Goal: Navigation & Orientation: Find specific page/section

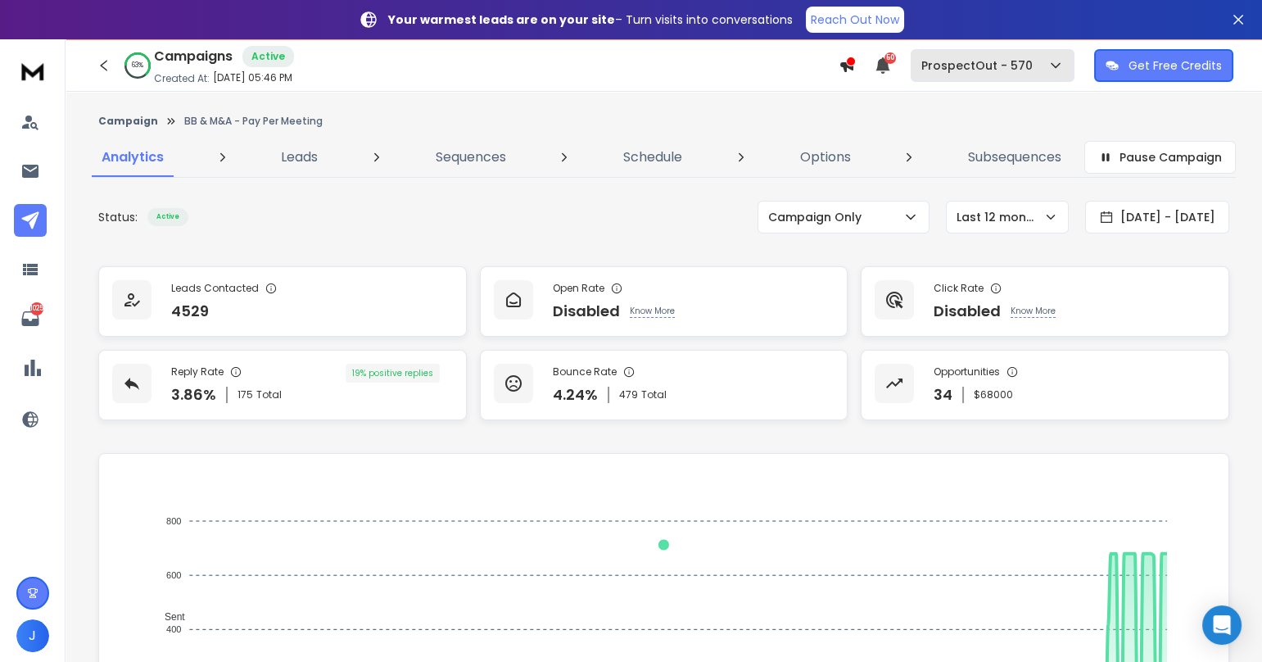
click at [1011, 74] on button "ProspectOut - 570" at bounding box center [993, 65] width 164 height 33
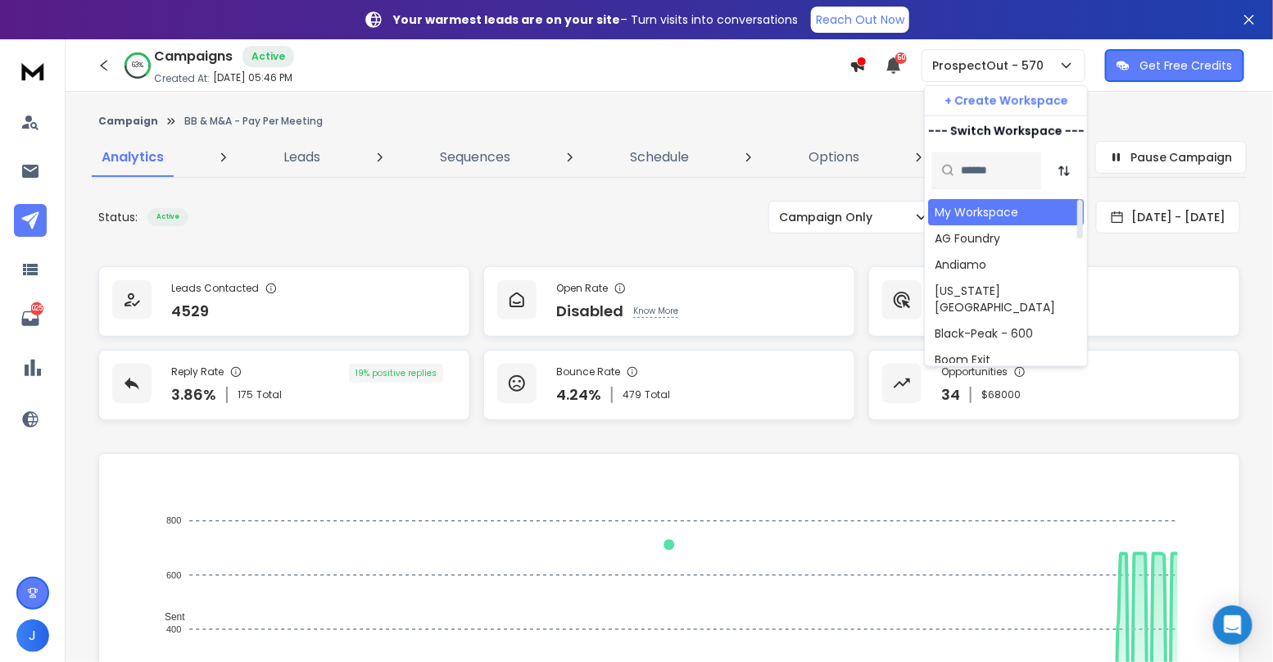
click at [993, 214] on div "My Workspace" at bounding box center [976, 212] width 84 height 16
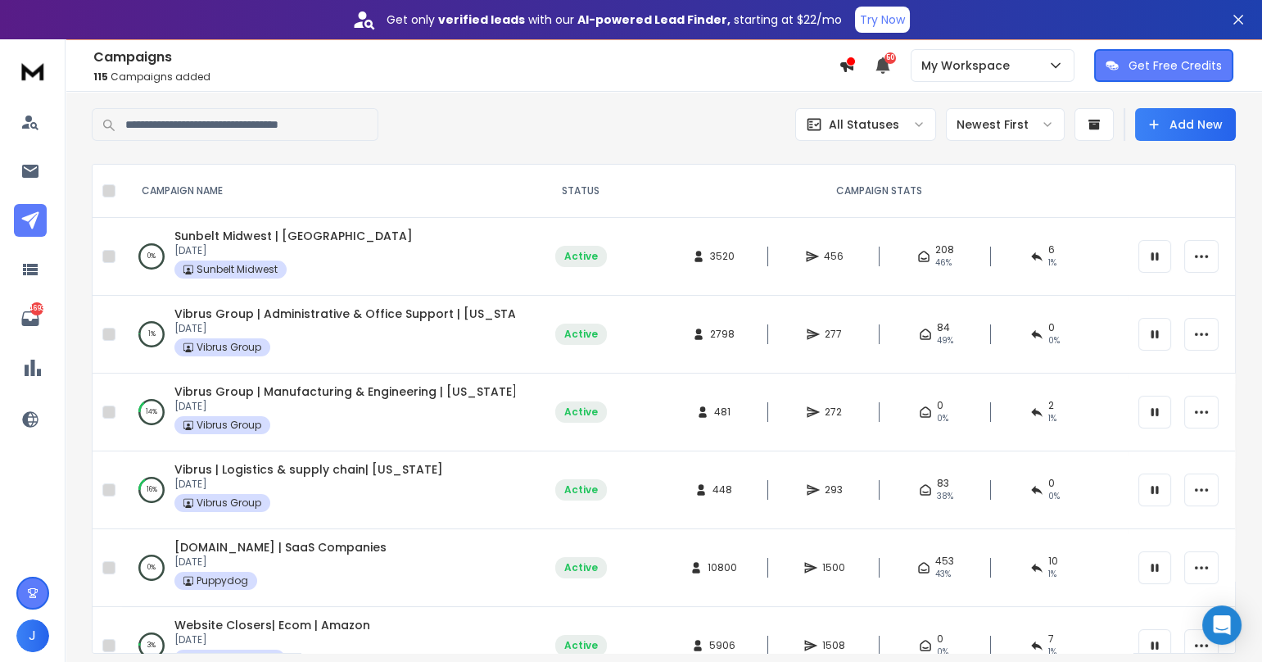
click at [577, 120] on div at bounding box center [378, 124] width 572 height 33
click at [34, 319] on icon at bounding box center [29, 318] width 17 height 15
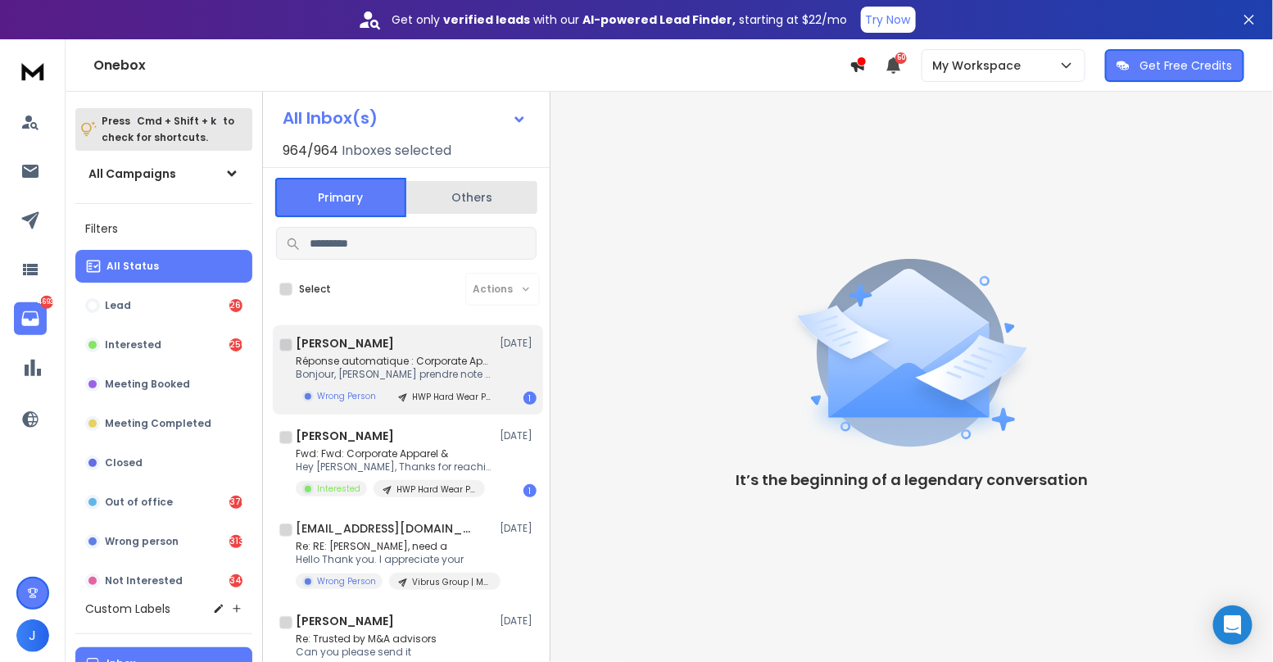
click at [405, 364] on p "Réponse automatique : Corporate Apparel &" at bounding box center [394, 361] width 197 height 13
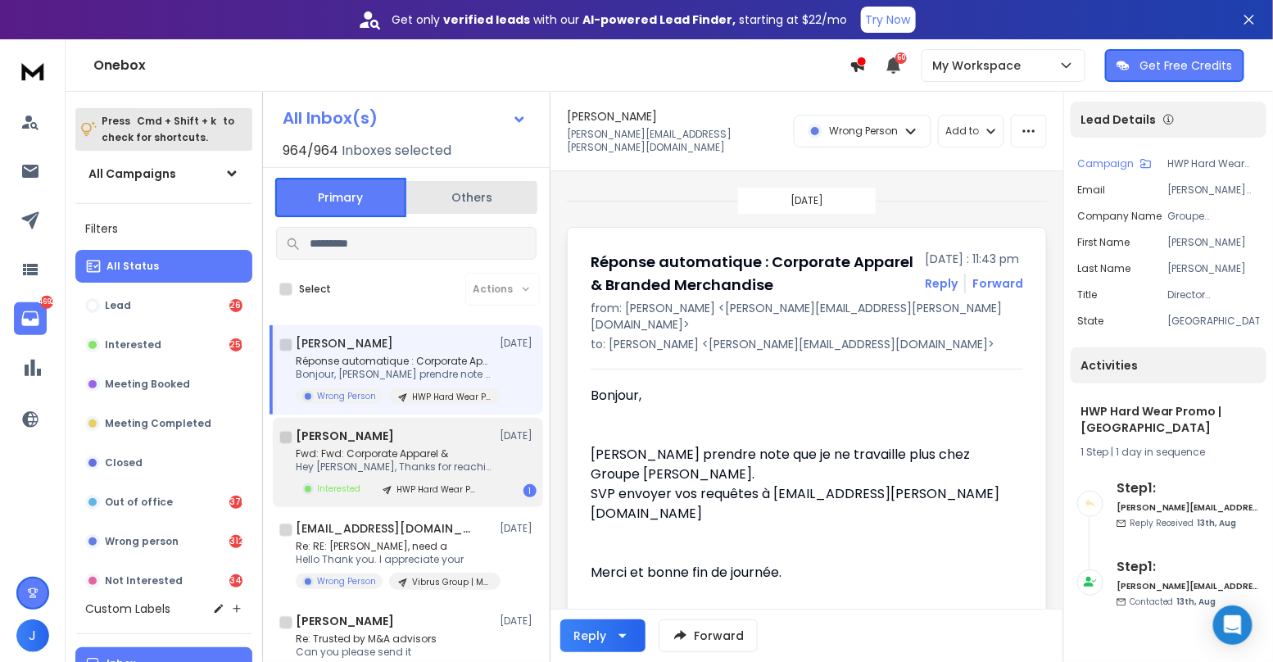
click at [409, 445] on div "Kaylee Lieffers 13 Aug Fwd: Fwd: Corporate Apparel & Hey Tony, Thanks for reach…" at bounding box center [416, 462] width 241 height 70
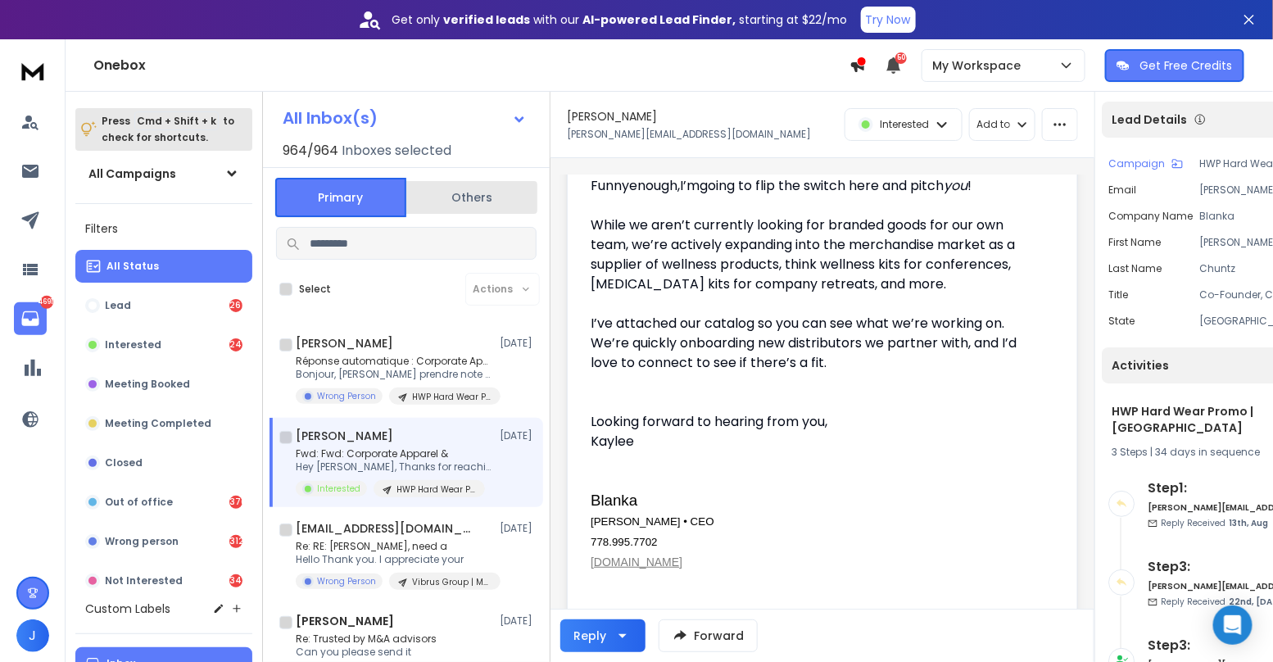
scroll to position [243, 0]
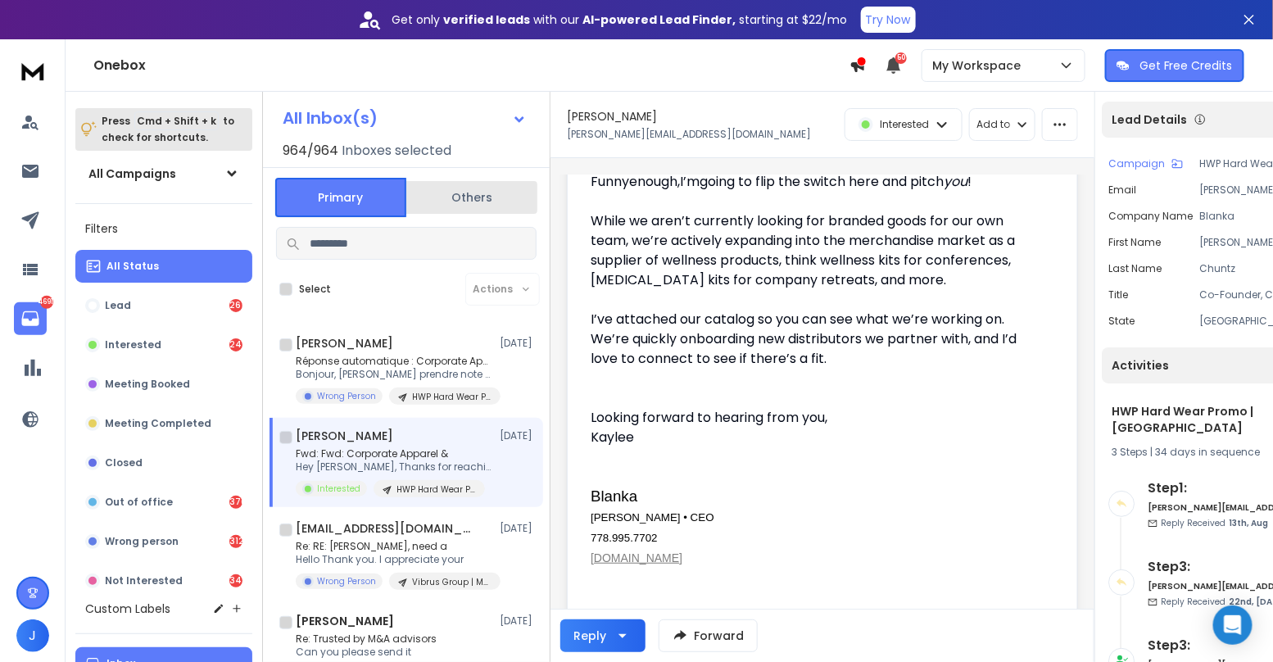
click at [643, 559] on link "blankabrand.com" at bounding box center [636, 557] width 92 height 13
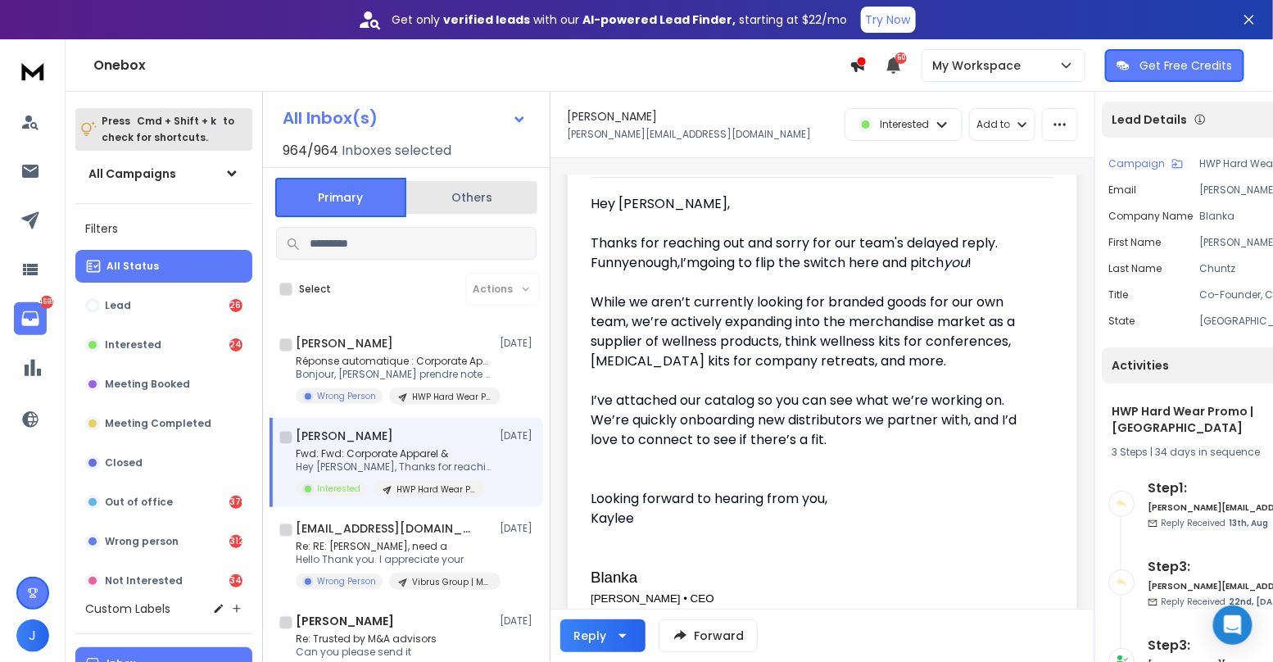
scroll to position [155, 0]
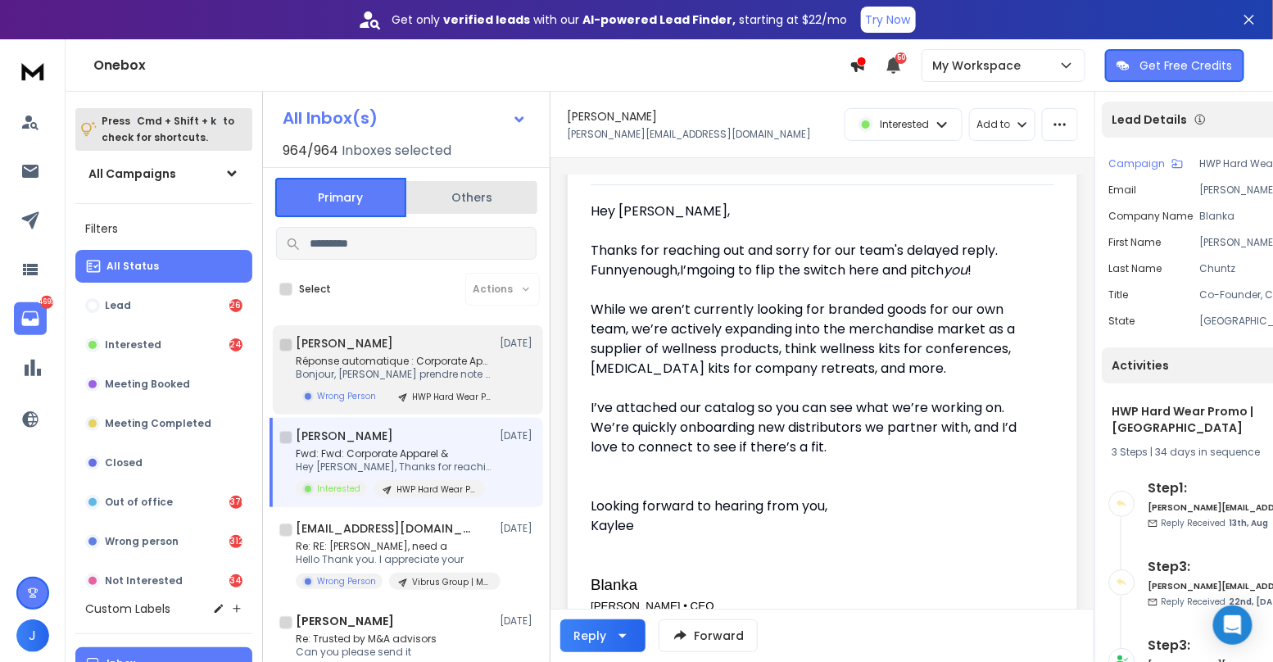
click at [447, 378] on p "Bonjour, Veuillez prendre note que" at bounding box center [394, 374] width 197 height 13
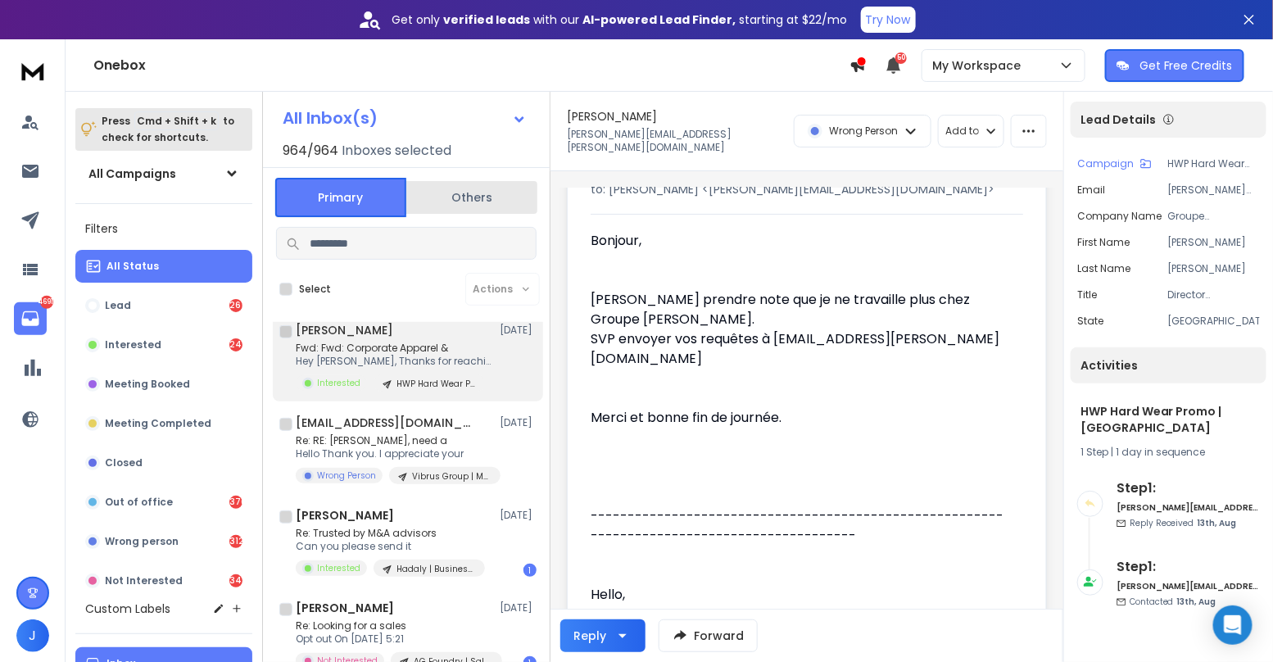
scroll to position [140, 0]
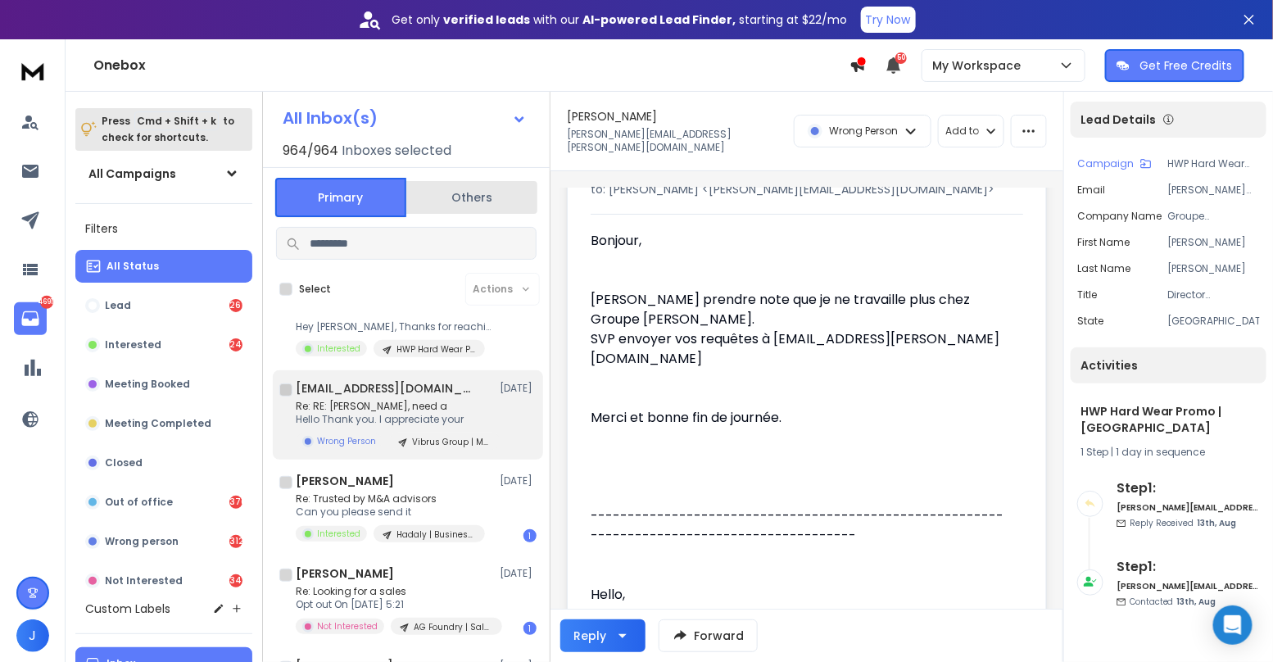
click at [450, 424] on p "Hello Thank you. I appreciate your" at bounding box center [394, 419] width 197 height 13
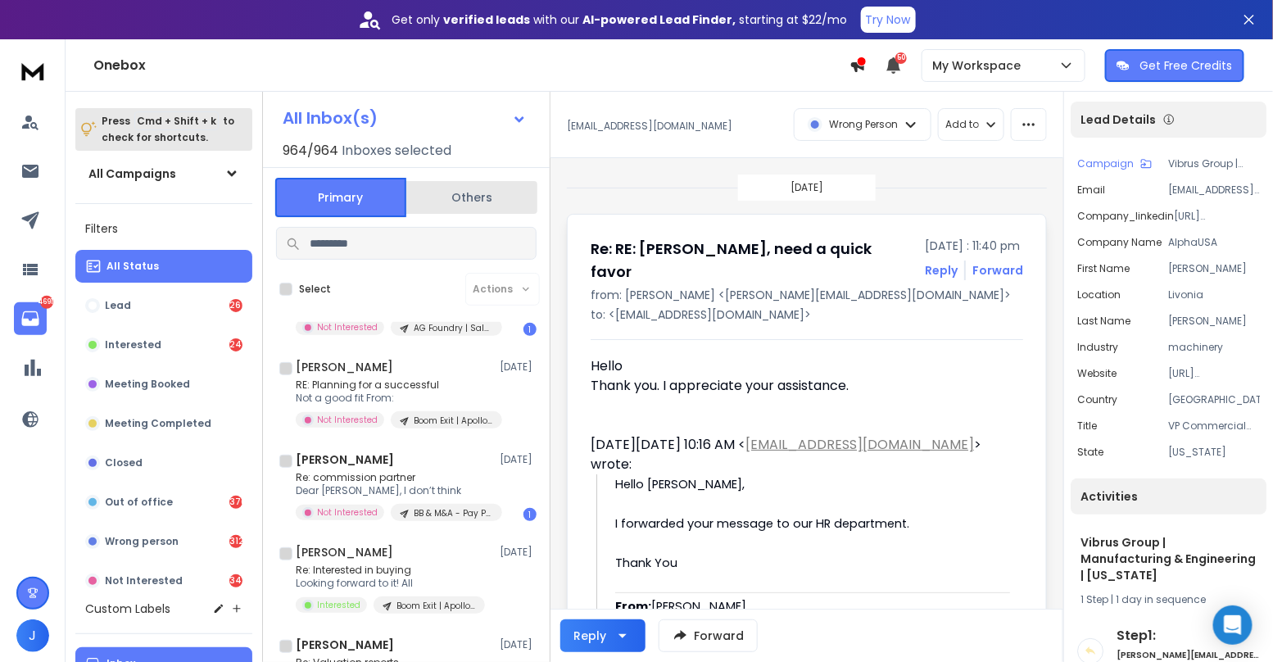
scroll to position [471, 0]
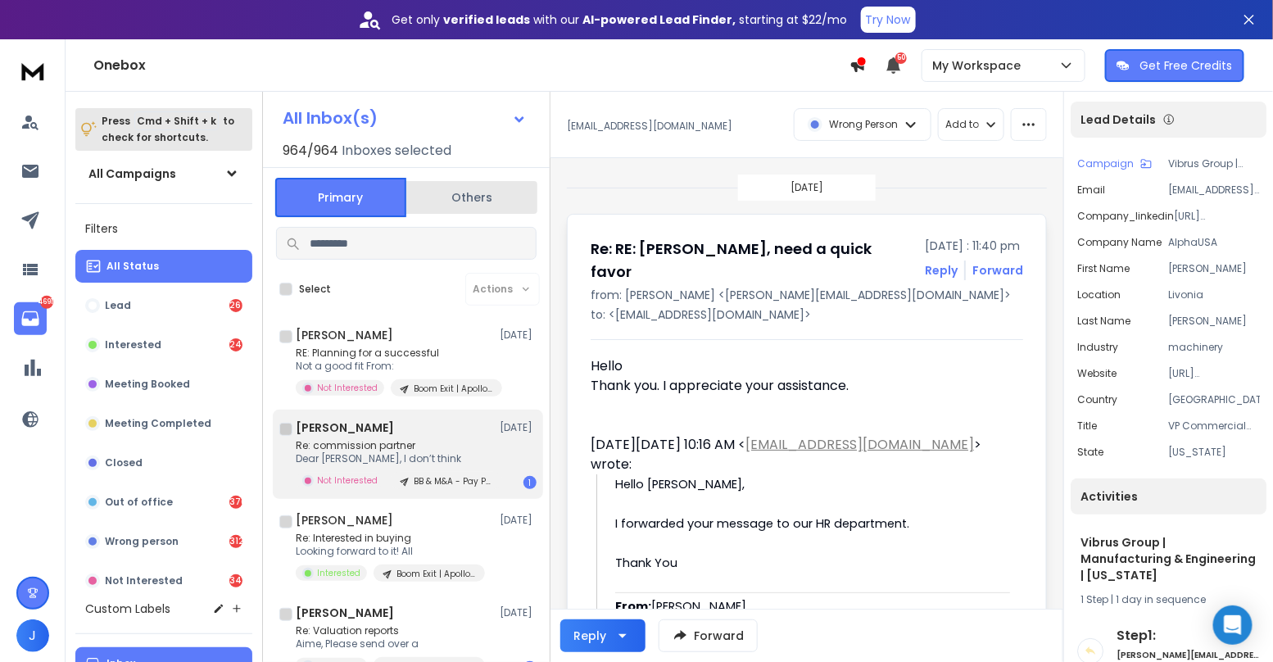
click at [455, 452] on p "Dear Jahiduul, I don’t think" at bounding box center [394, 458] width 197 height 13
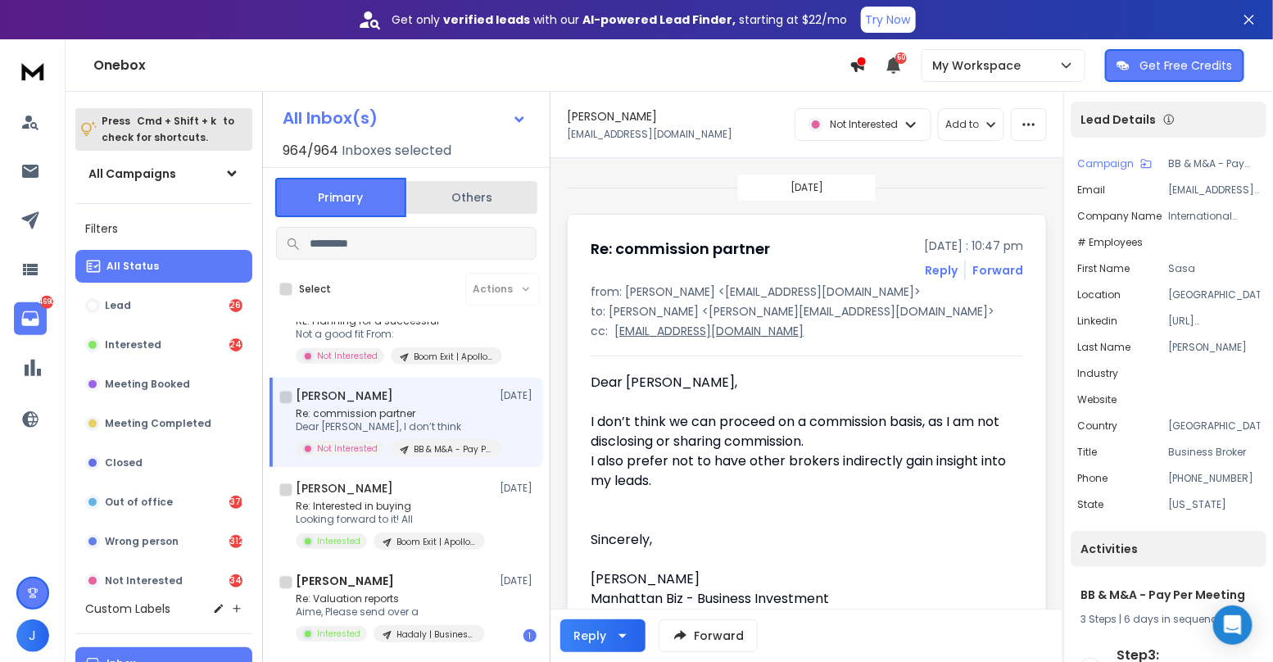
scroll to position [528, 0]
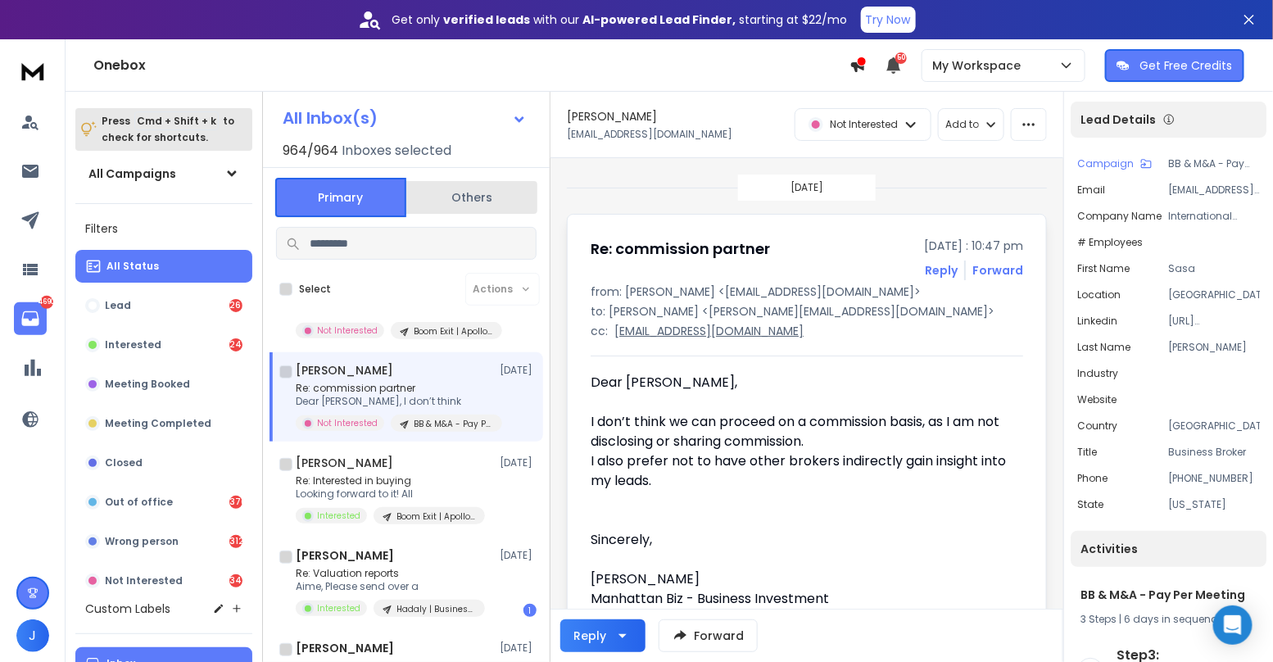
click at [446, 467] on div "David Kirschner 13 Aug" at bounding box center [416, 462] width 241 height 16
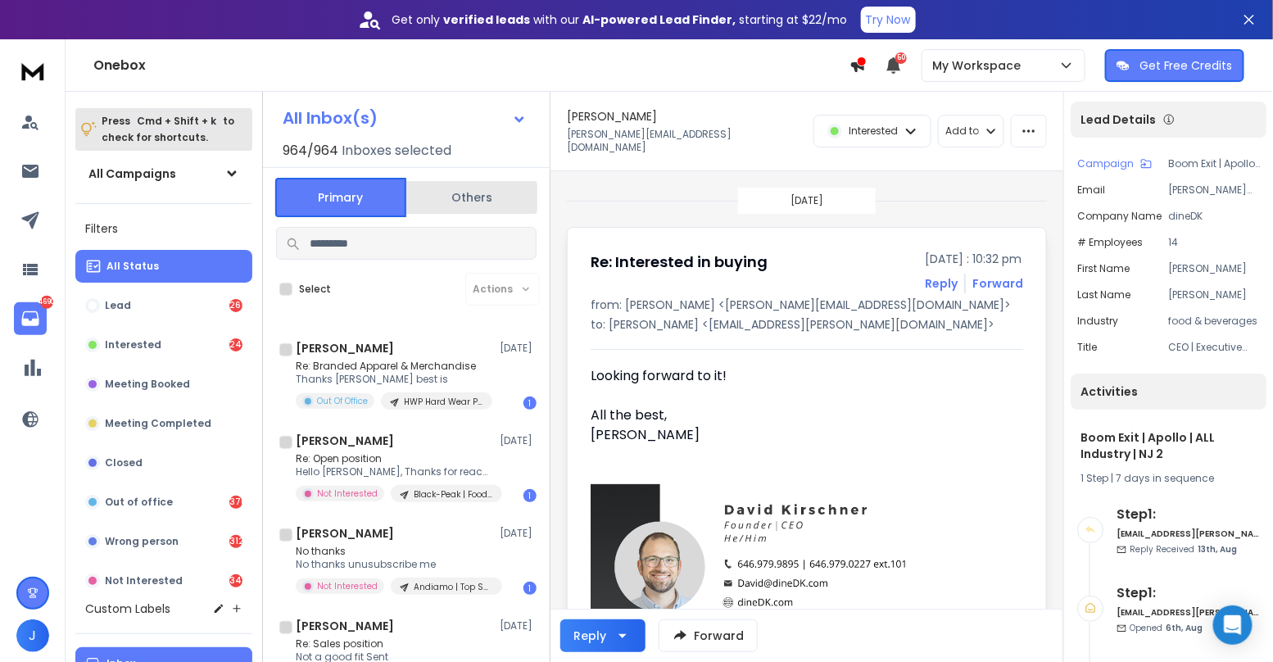
scroll to position [1121, 0]
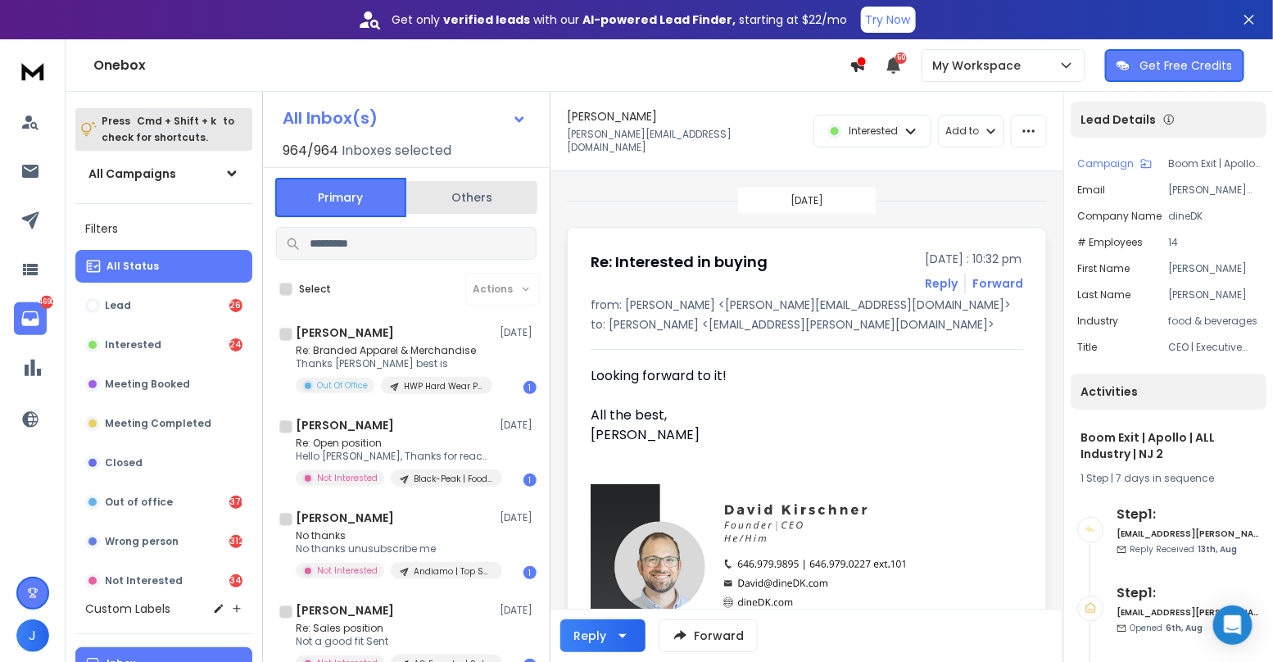
click at [446, 467] on div "Re: Open position Hello Jim, Thanks for reaching Not Interested Black-Peak | Fo…" at bounding box center [399, 461] width 206 height 50
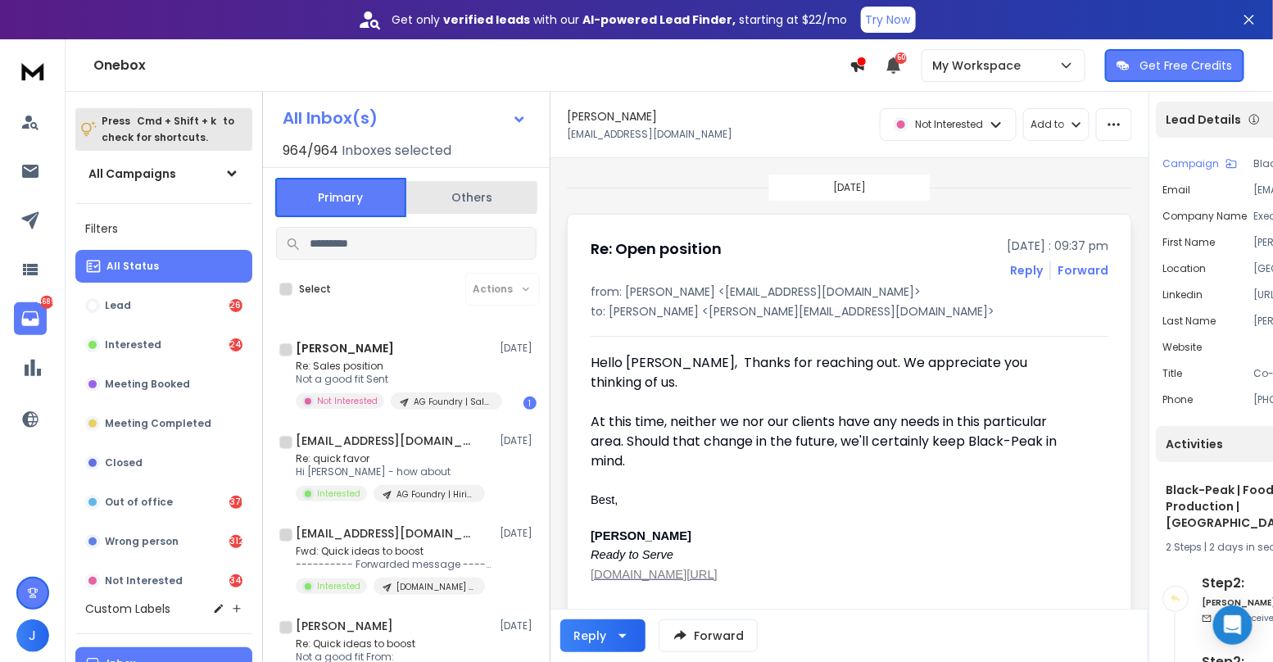
scroll to position [1396, 0]
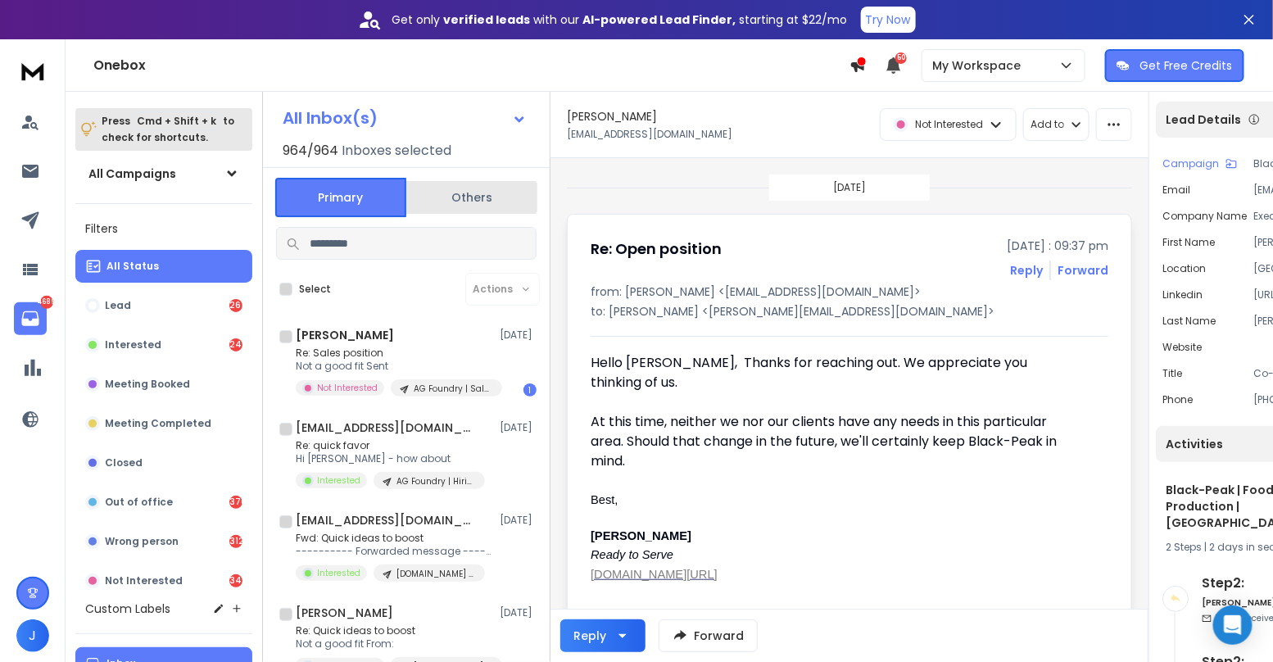
click at [446, 467] on div "Re: quick favor Hi James - how about Interested AG Foundry | Hiring | Sales | U…" at bounding box center [390, 464] width 189 height 50
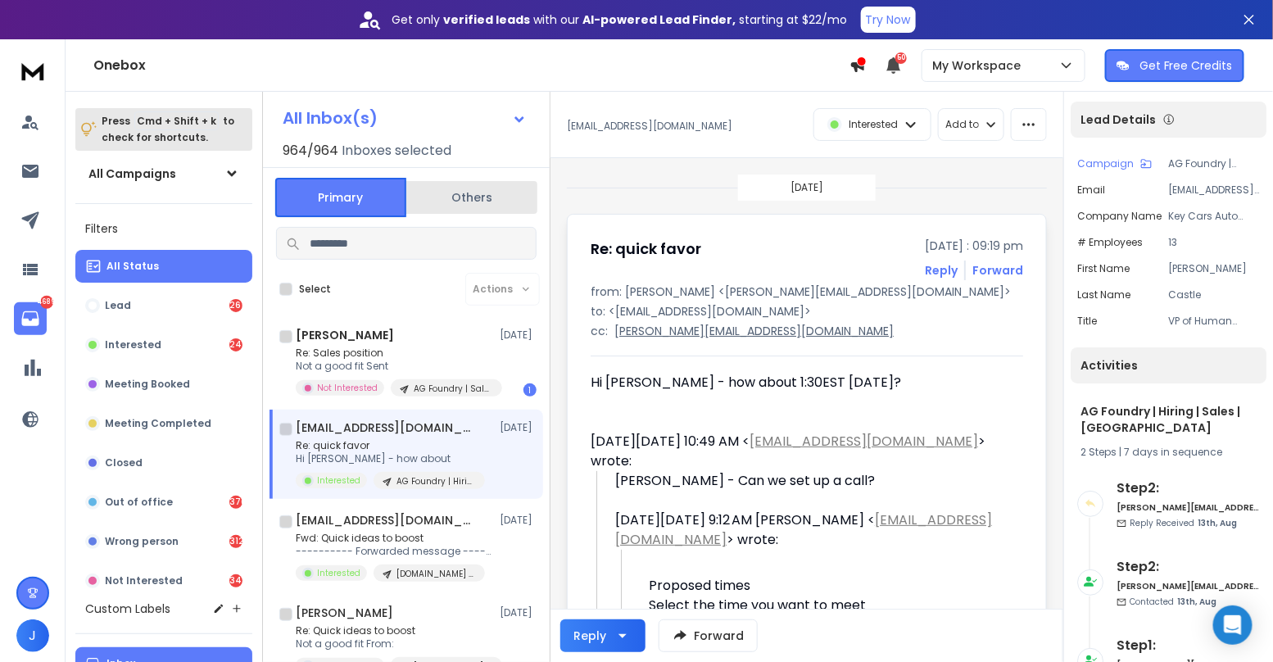
scroll to position [1520, 0]
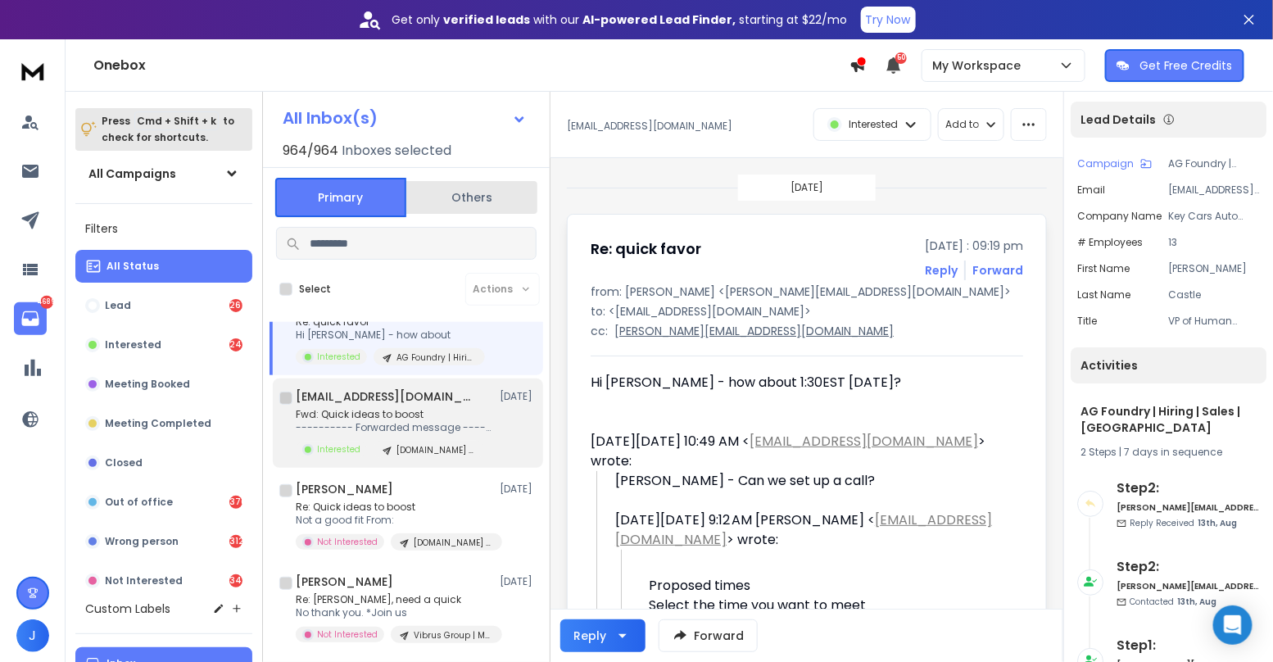
click at [467, 433] on div "Fwd: Quick ideas to boost ---------- Forwarded message --------- From: Sinan In…" at bounding box center [394, 433] width 197 height 50
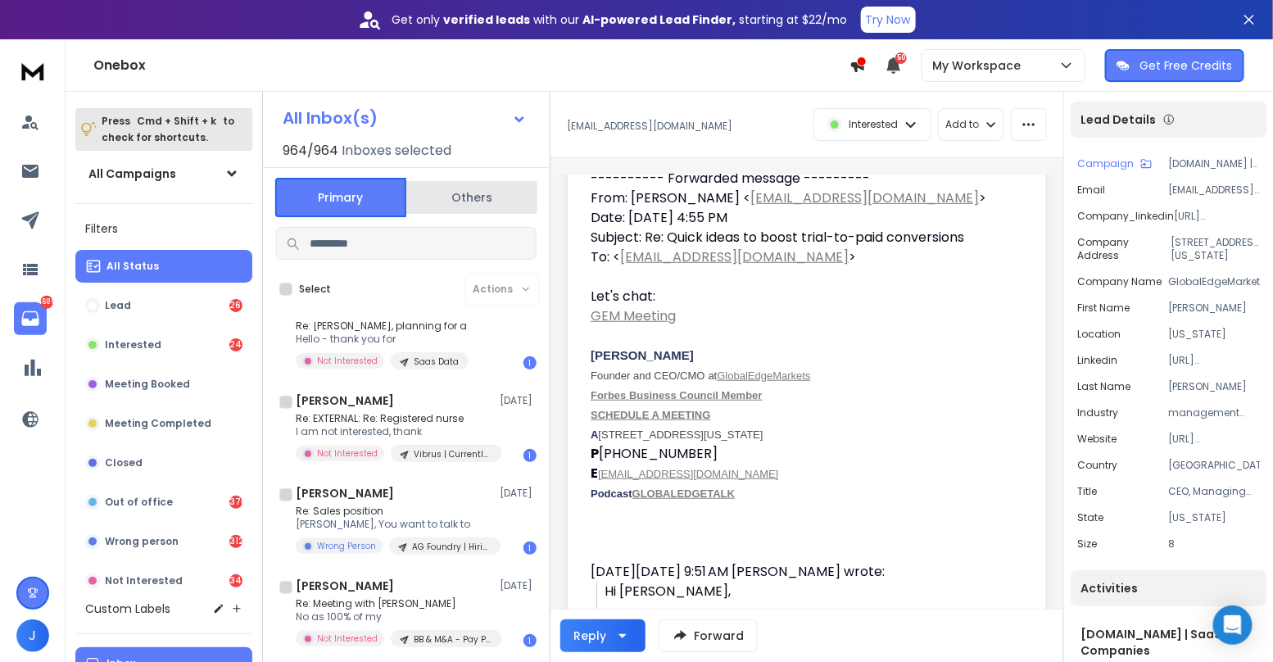
scroll to position [1915, 0]
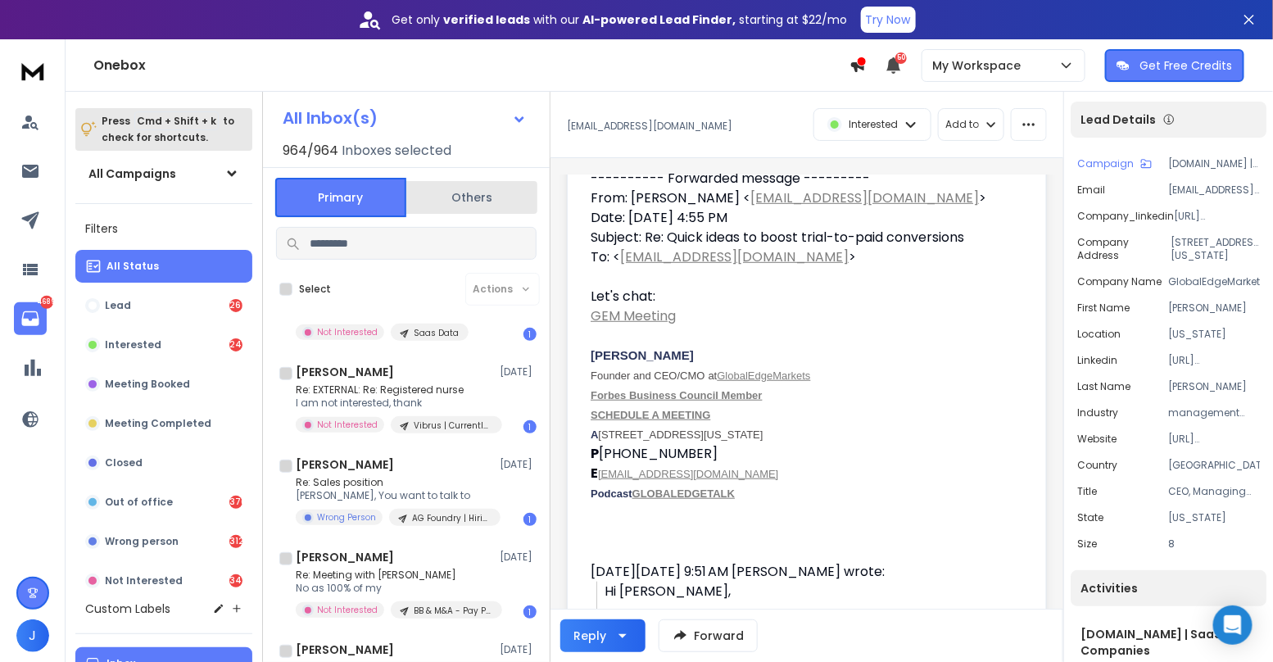
click at [454, 487] on p "Re: Sales position" at bounding box center [394, 482] width 197 height 13
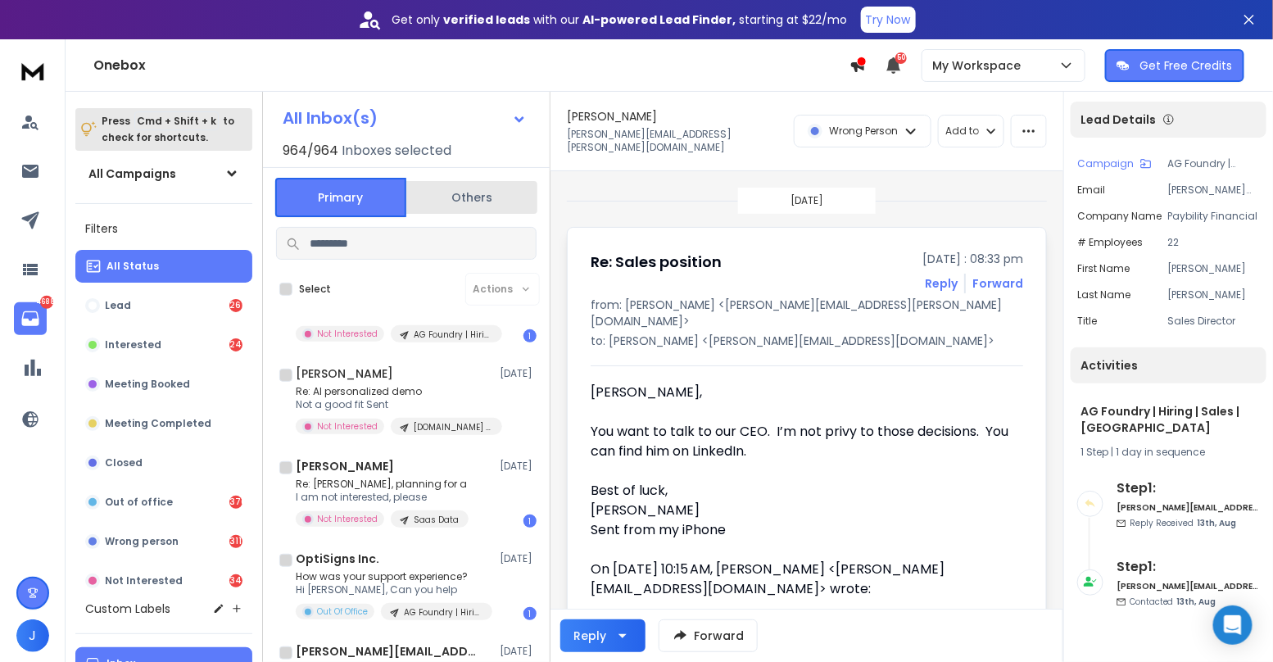
scroll to position [3098, 0]
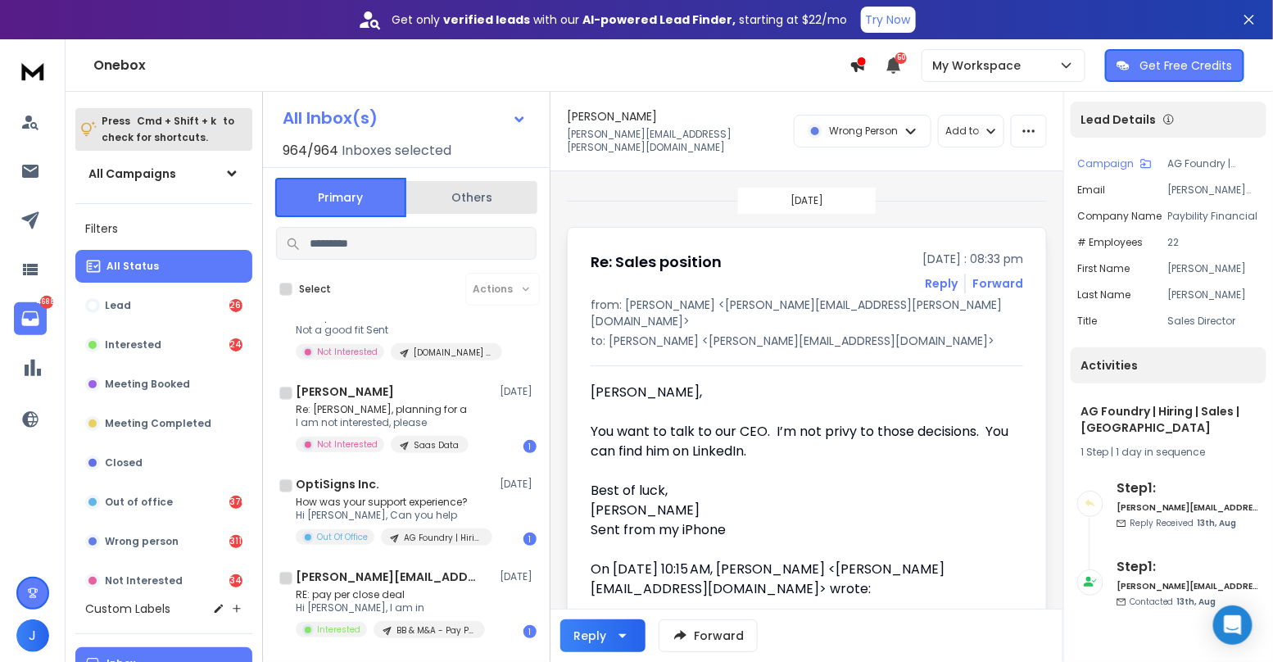
click at [454, 487] on div "OptiSigns Inc. 13 Aug" at bounding box center [416, 484] width 241 height 16
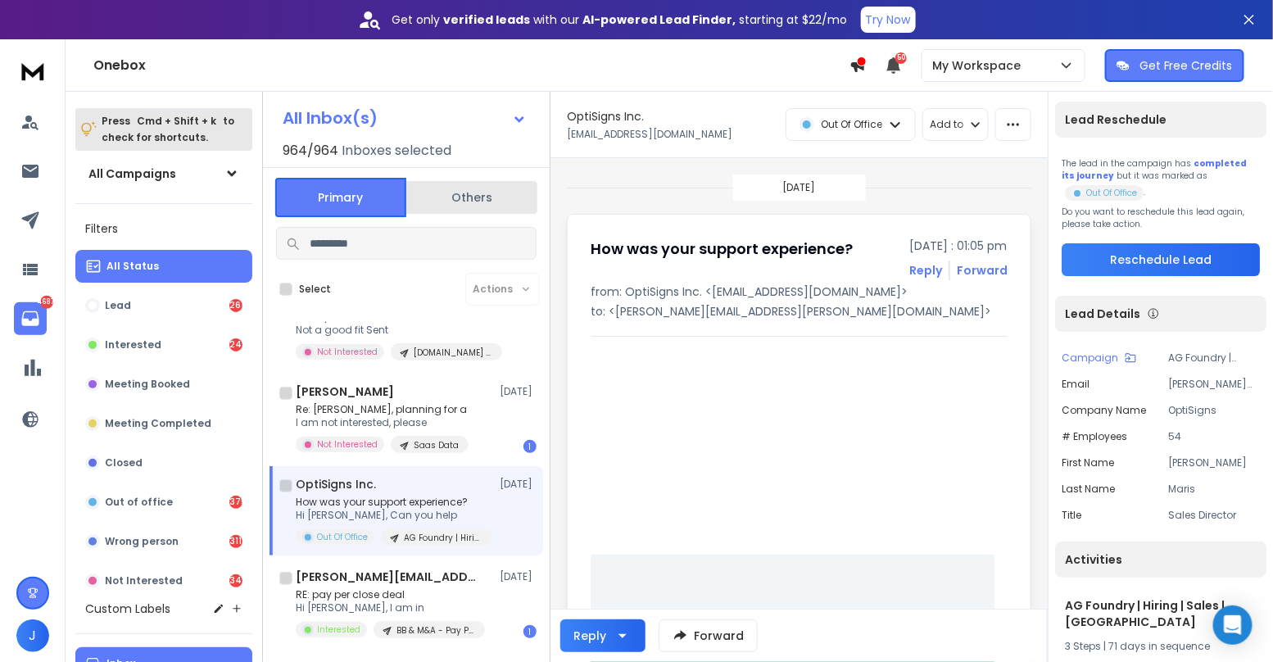
click at [445, 503] on p "How was your support experience?" at bounding box center [394, 501] width 197 height 13
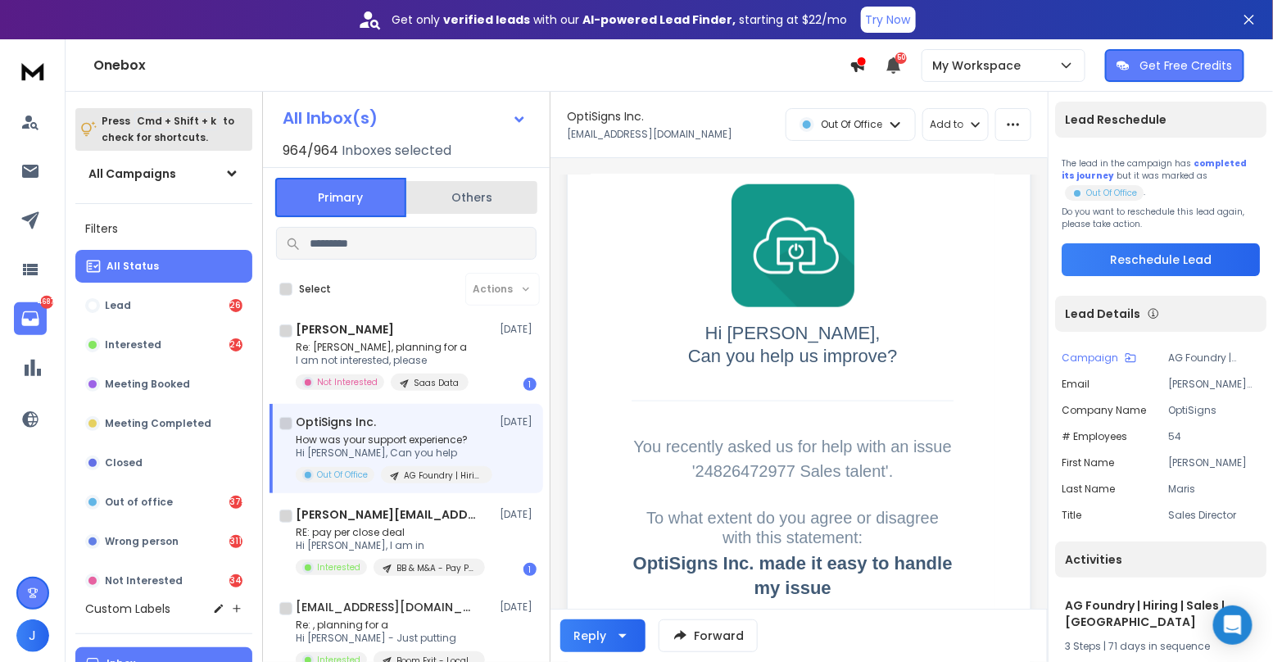
scroll to position [3174, 0]
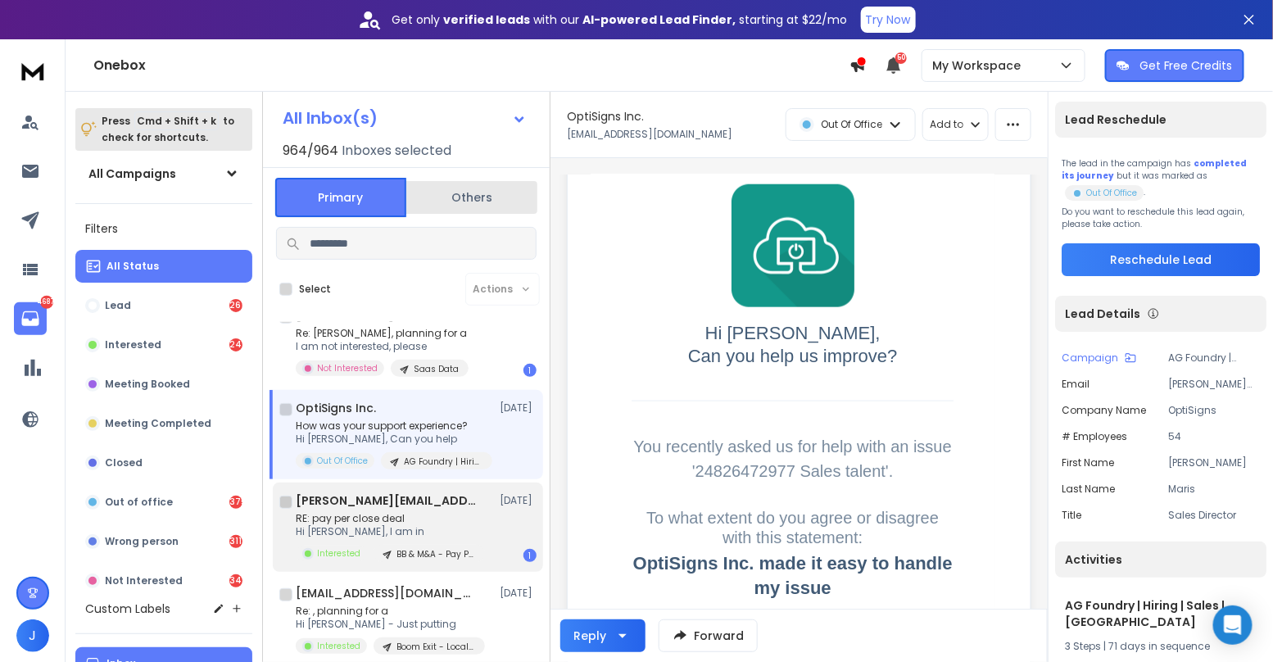
click at [394, 512] on p "RE: pay per close deal" at bounding box center [390, 518] width 189 height 13
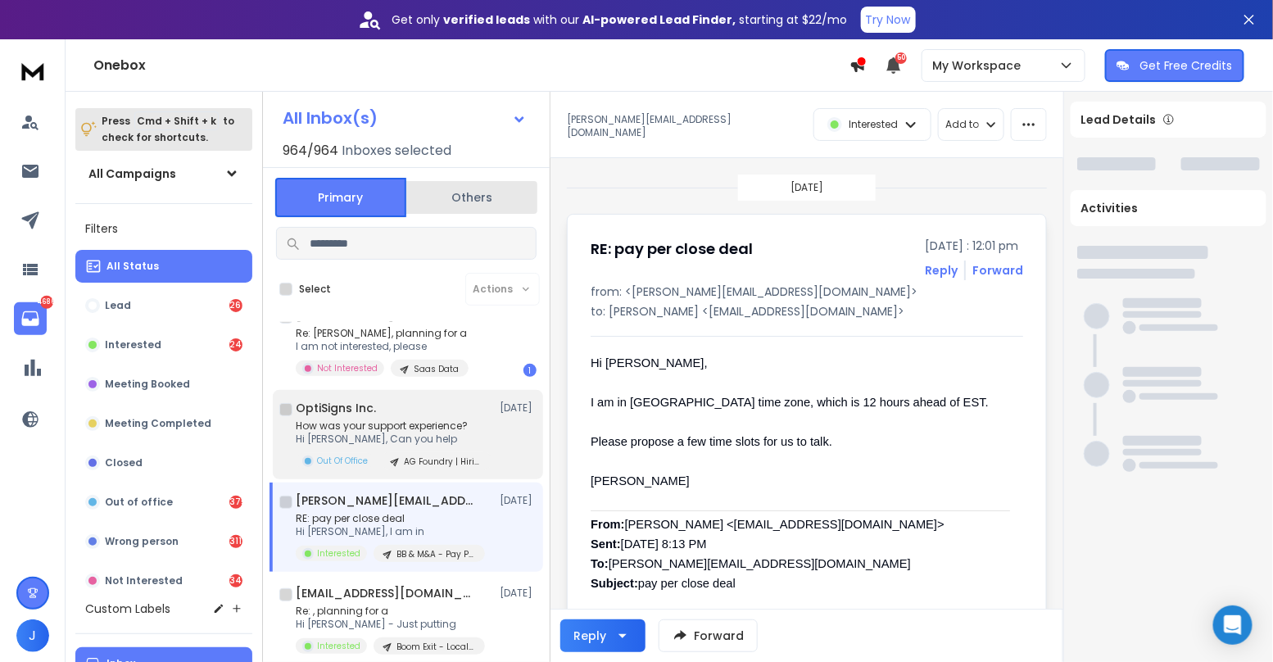
click at [426, 431] on p "How was your support experience?" at bounding box center [394, 425] width 197 height 13
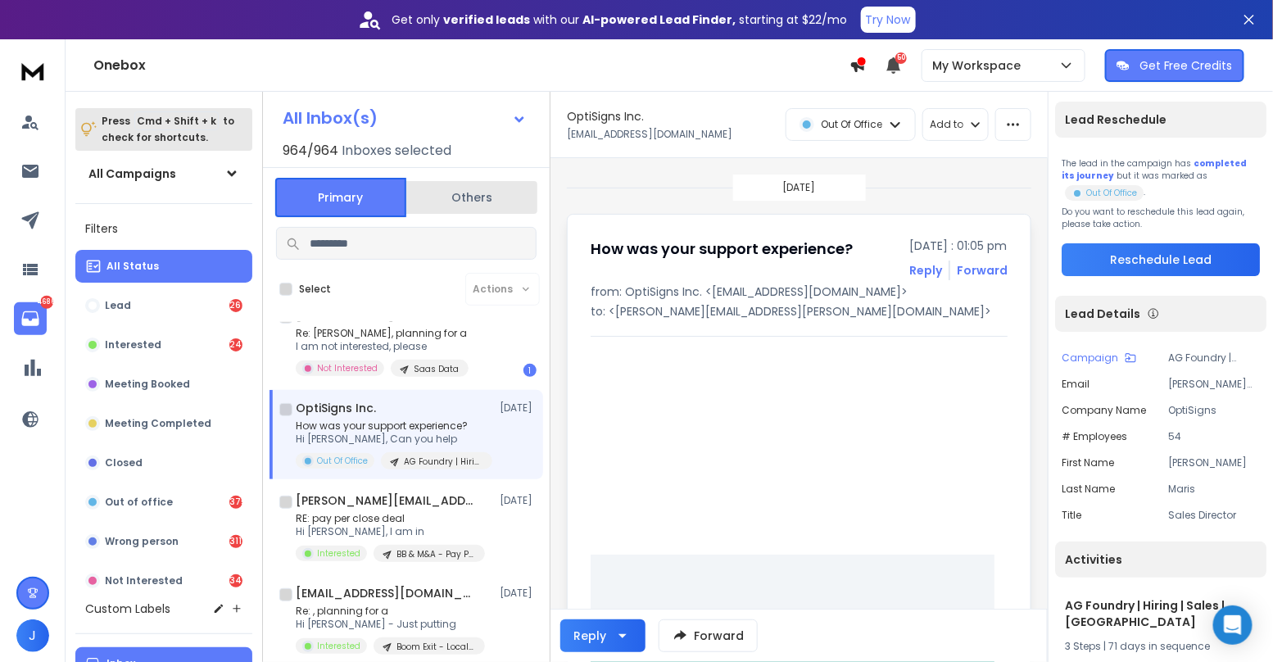
click at [436, 411] on div "OptiSigns Inc. 13 Aug" at bounding box center [416, 408] width 241 height 16
click at [448, 369] on p "Saas Data" at bounding box center [436, 369] width 45 height 12
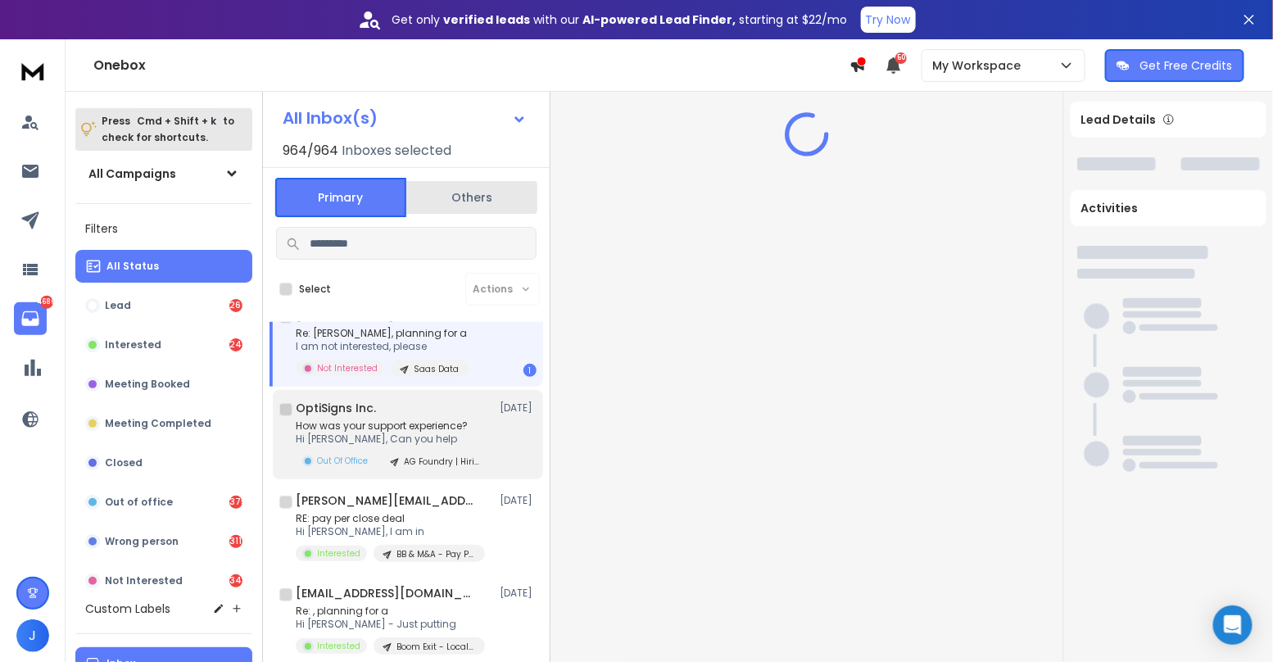
click at [422, 418] on div "OptiSigns Inc. 13 Aug How was your support experience? Hi Greg, Can you help Ou…" at bounding box center [416, 435] width 241 height 70
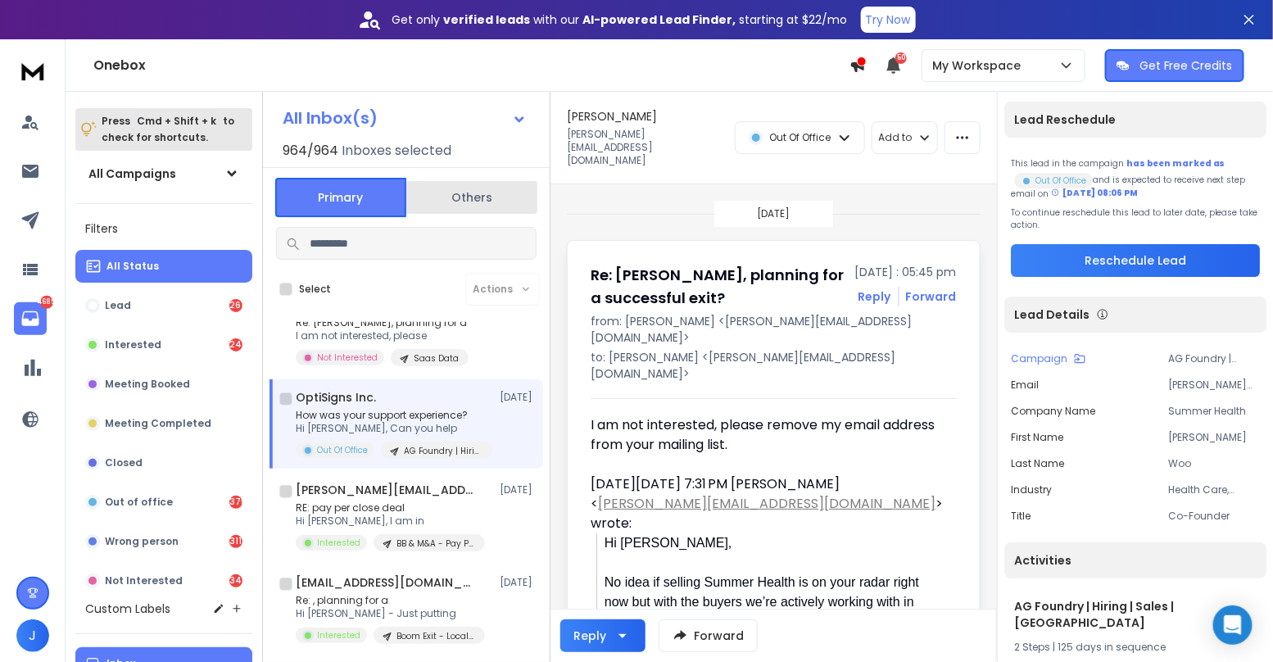
scroll to position [3199, 0]
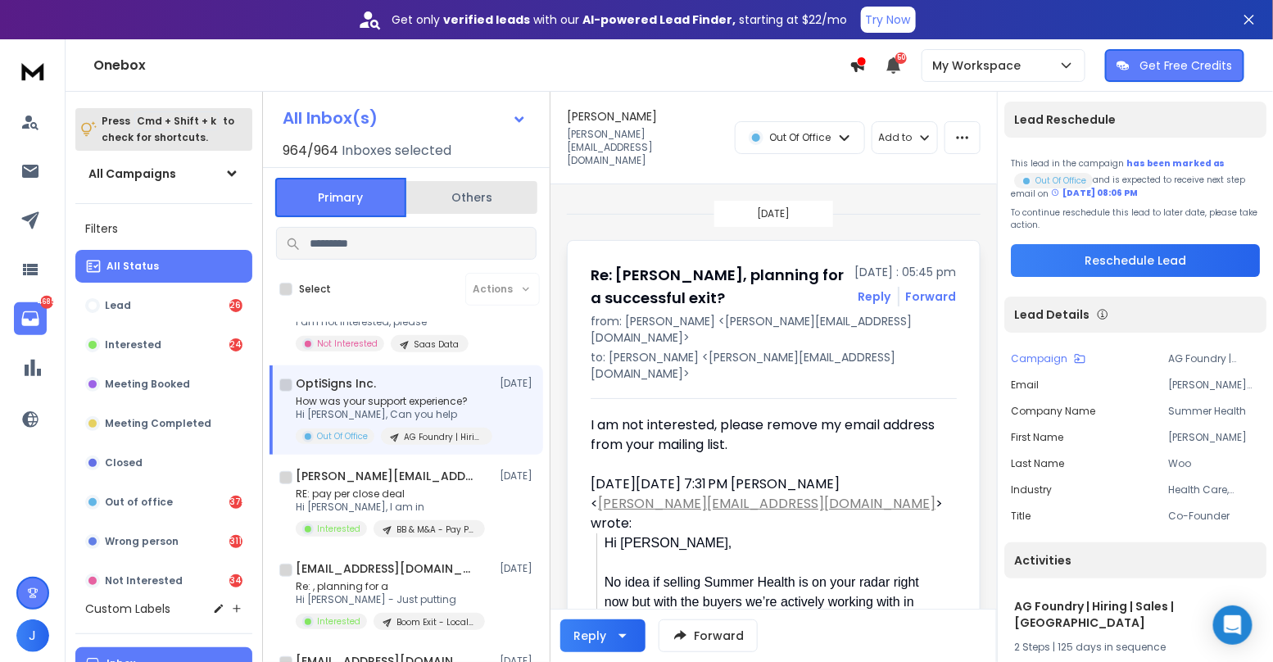
click at [423, 409] on p "Hi [PERSON_NAME], Can you help" at bounding box center [394, 414] width 197 height 13
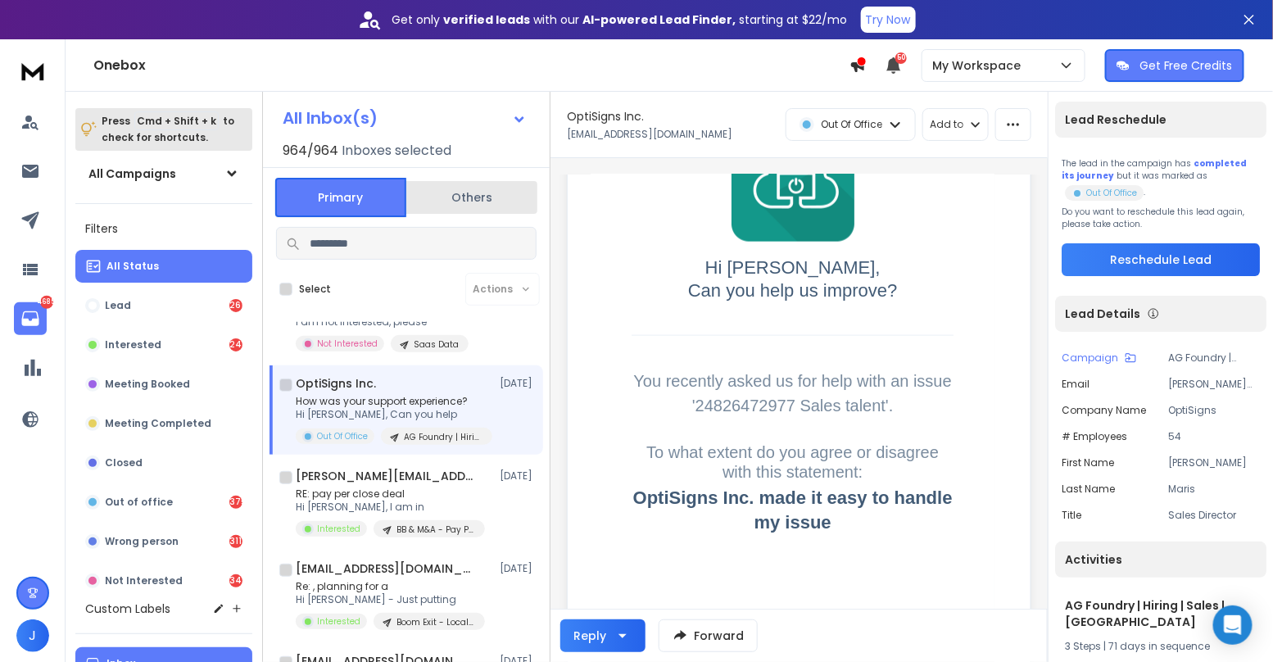
scroll to position [775, 0]
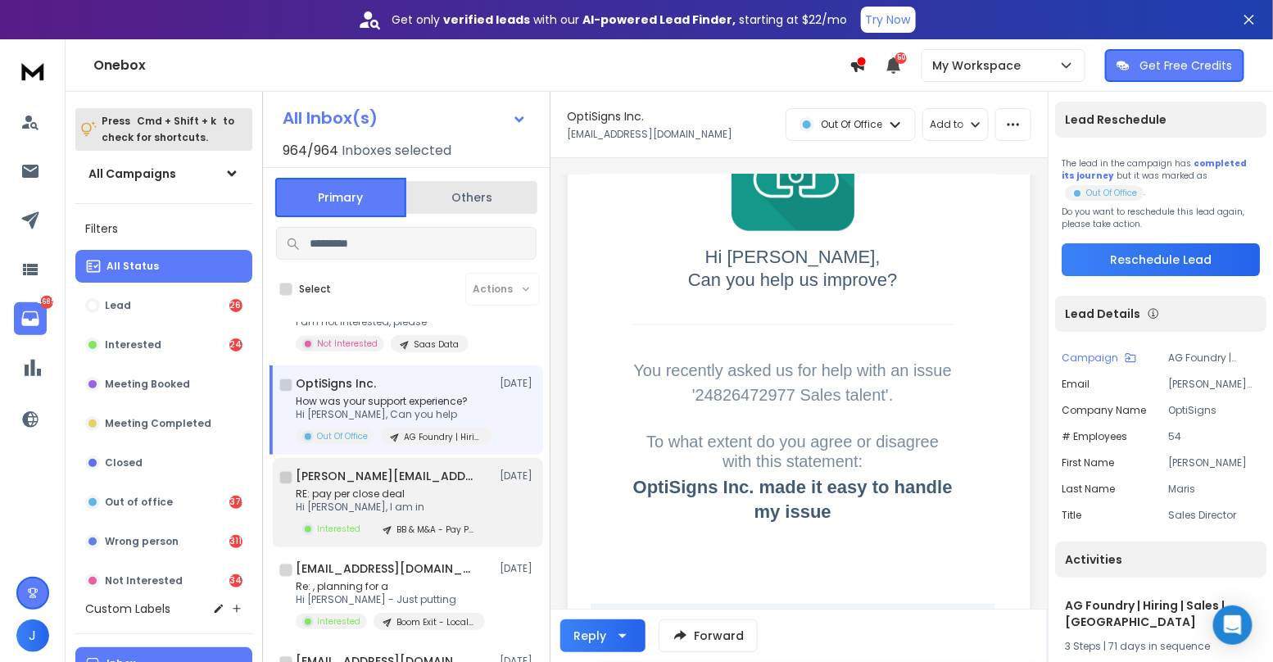
click at [419, 512] on div "RE: pay per close deal Hi Jahidul, I am in Interested BB & M&A - Pay Per Meeting" at bounding box center [390, 512] width 189 height 50
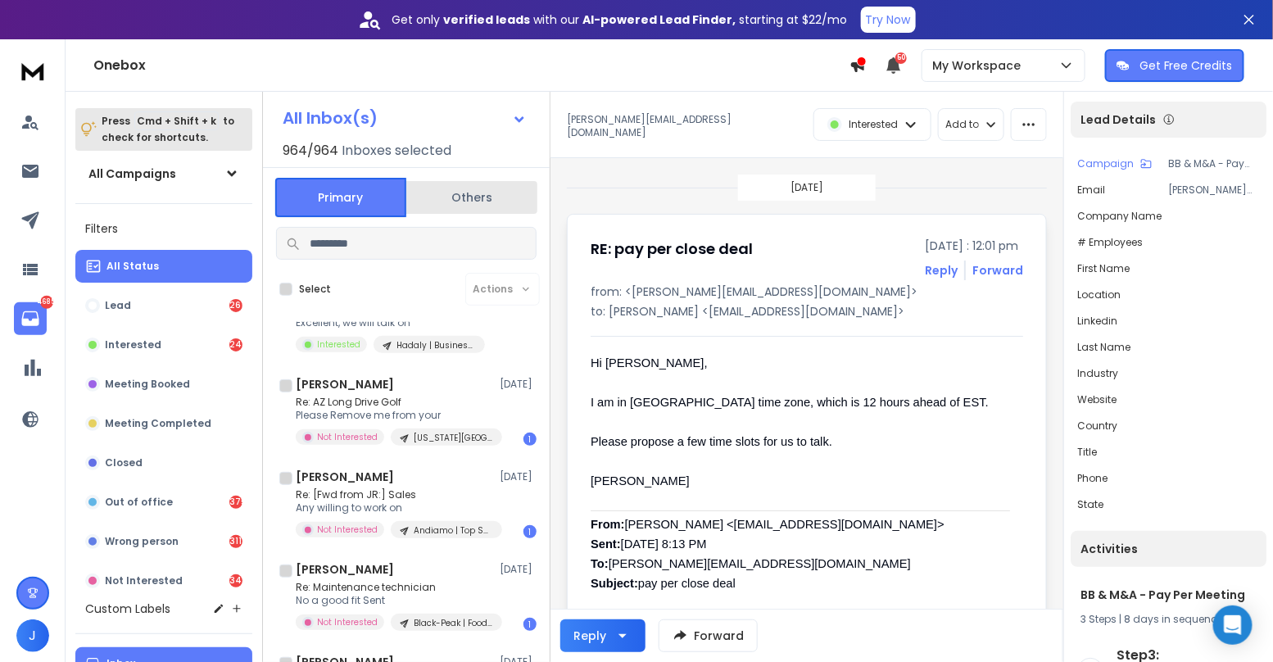
scroll to position [3726, 0]
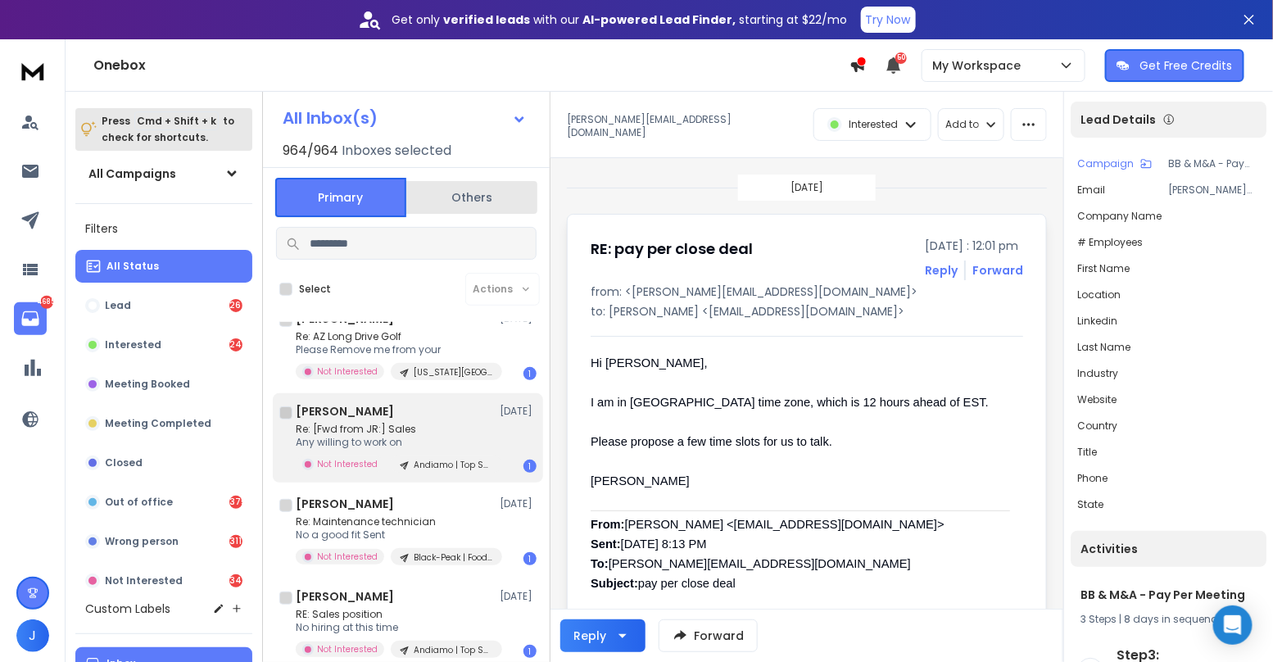
click at [428, 423] on p "Re: [Fwd from JR:] Sales" at bounding box center [394, 429] width 197 height 13
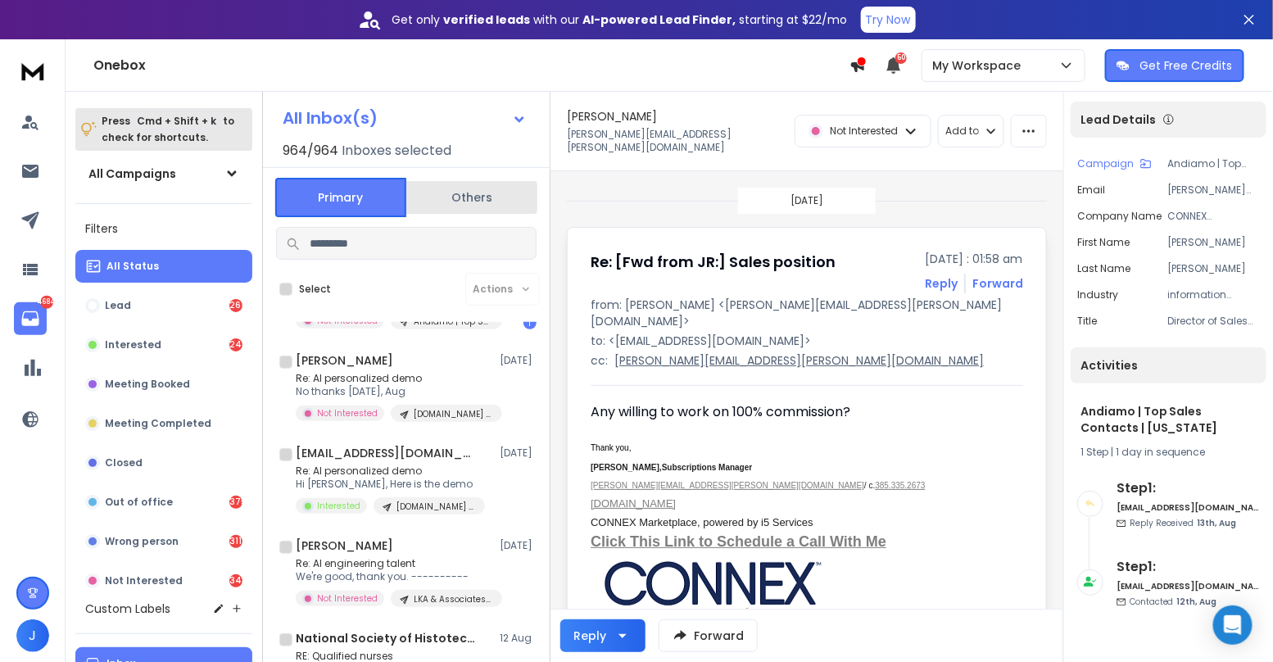
scroll to position [4075, 0]
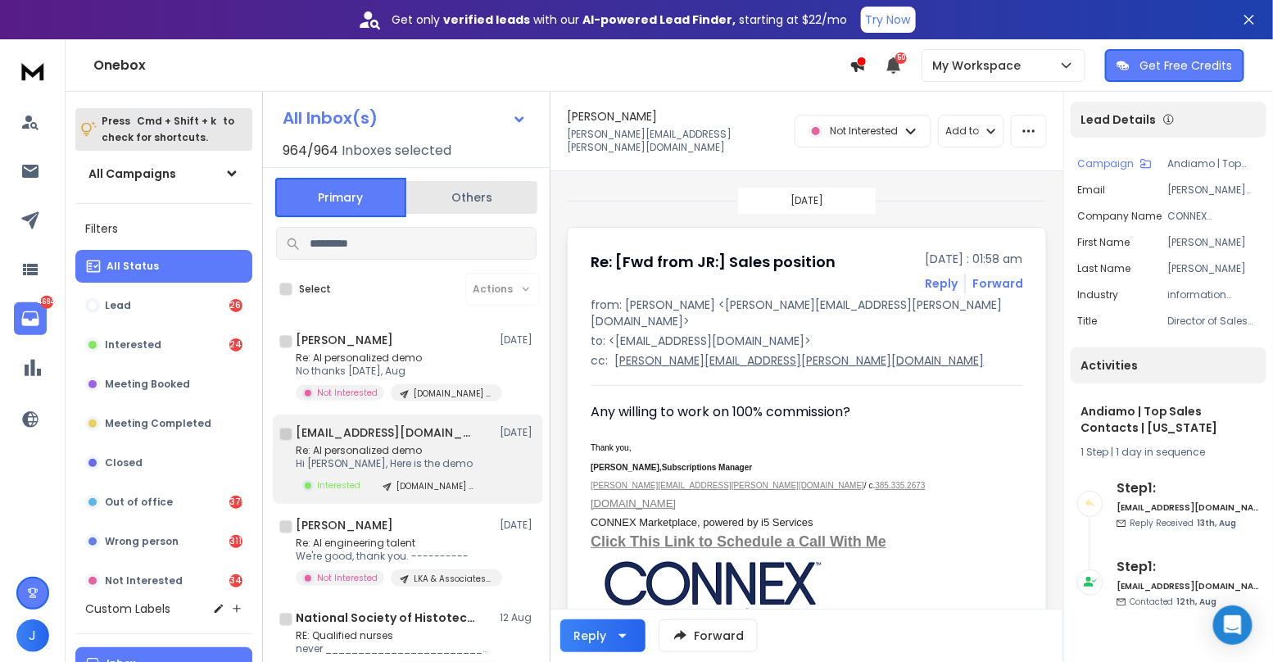
click at [416, 445] on p "Re: AI personalized demo" at bounding box center [390, 450] width 189 height 13
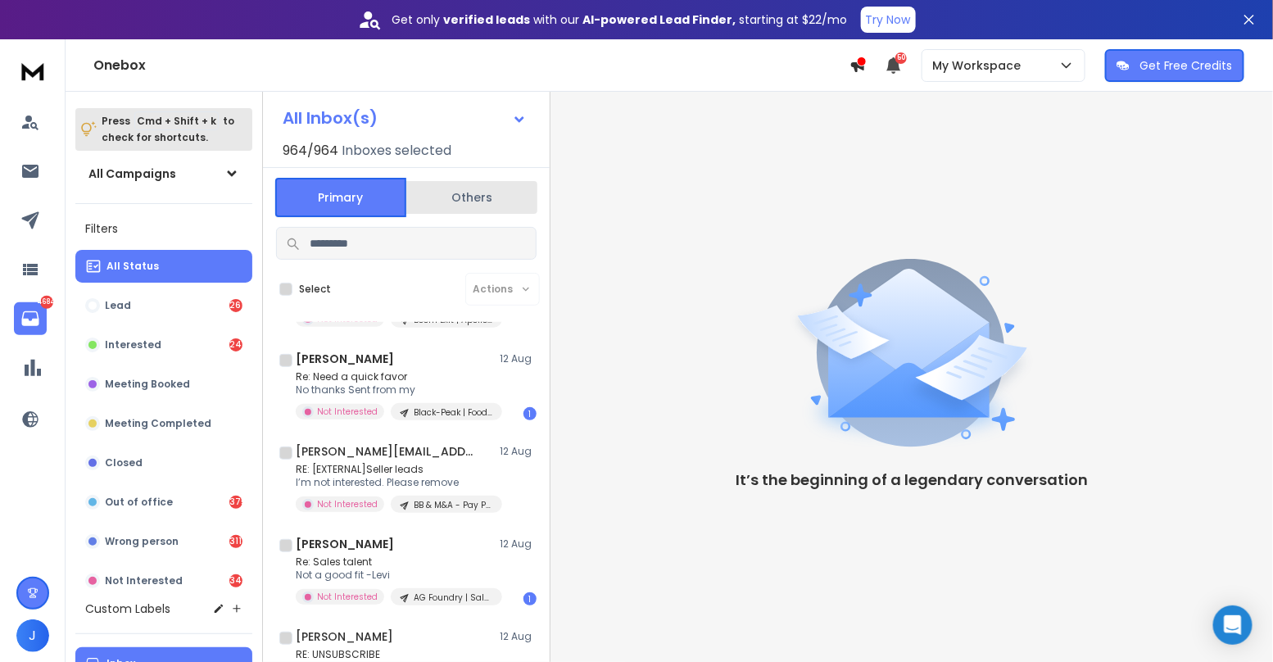
scroll to position [4632, 0]
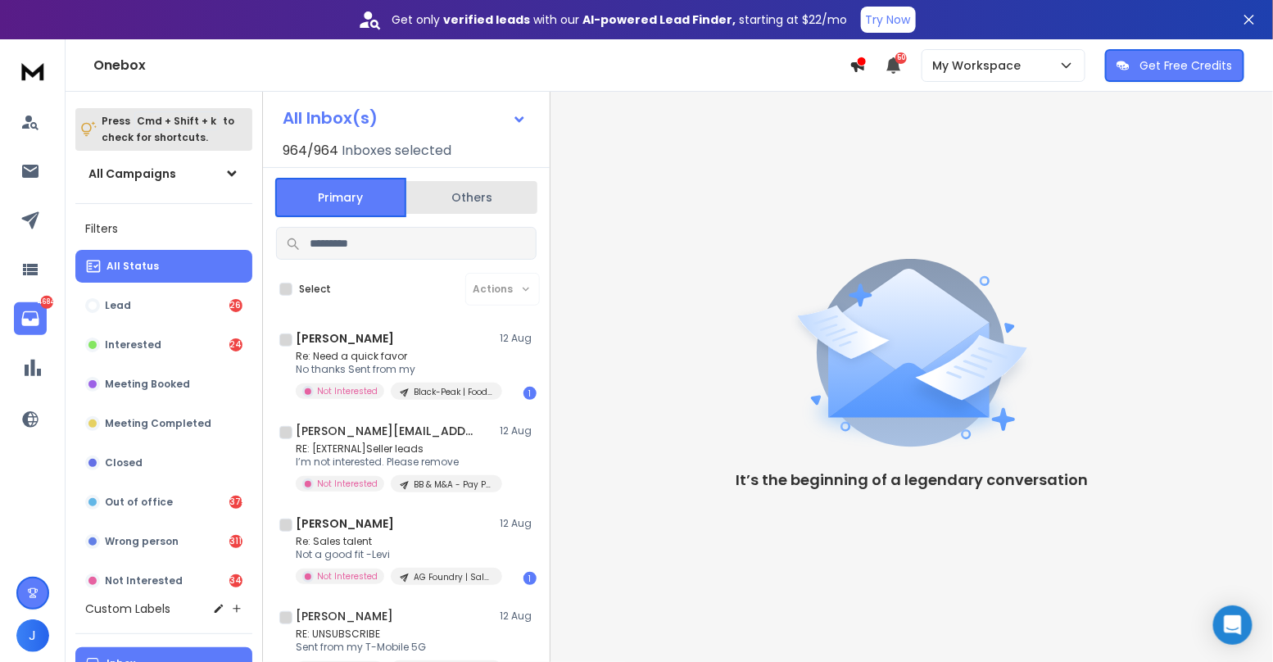
click at [416, 445] on p "RE: [EXTERNAL]Seller leads" at bounding box center [394, 448] width 197 height 13
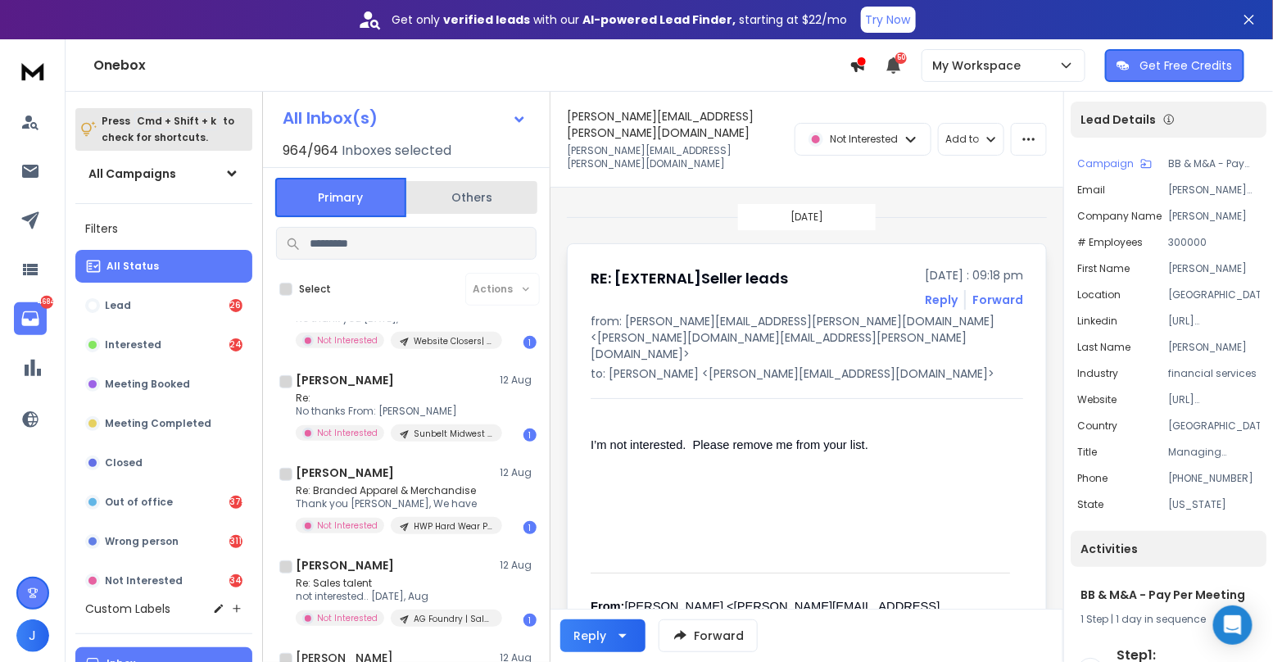
scroll to position [5245, 0]
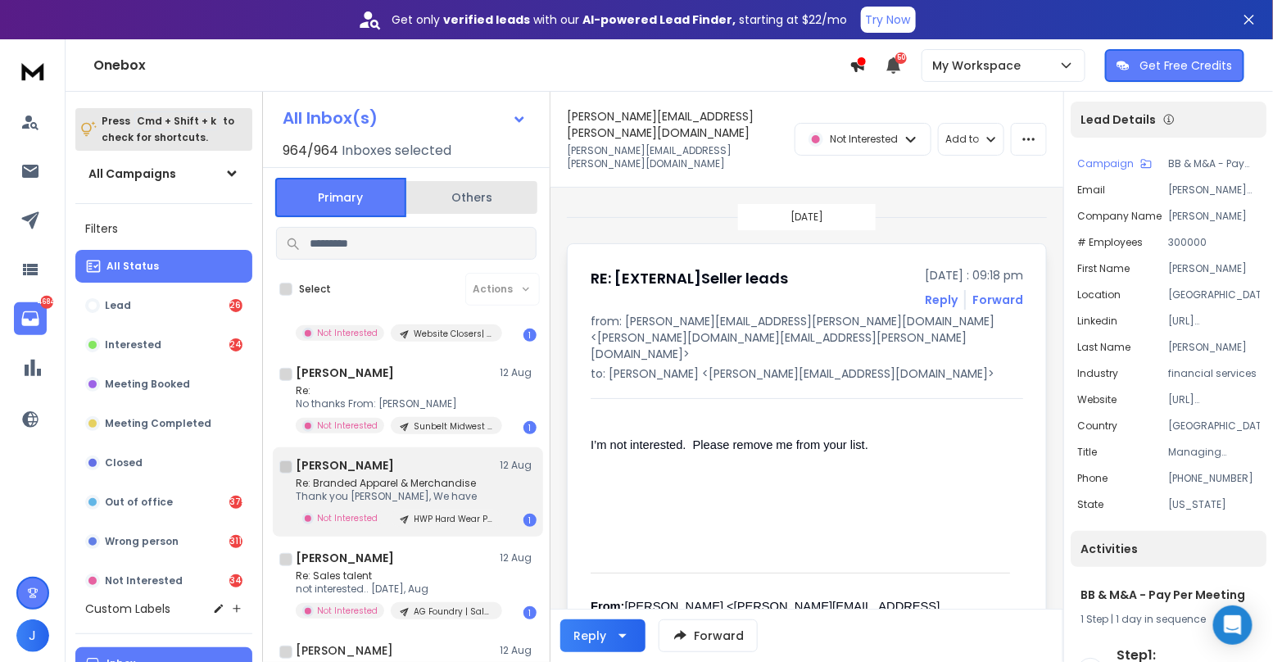
click at [400, 466] on div "Kim Munroe 12 Aug" at bounding box center [416, 465] width 241 height 16
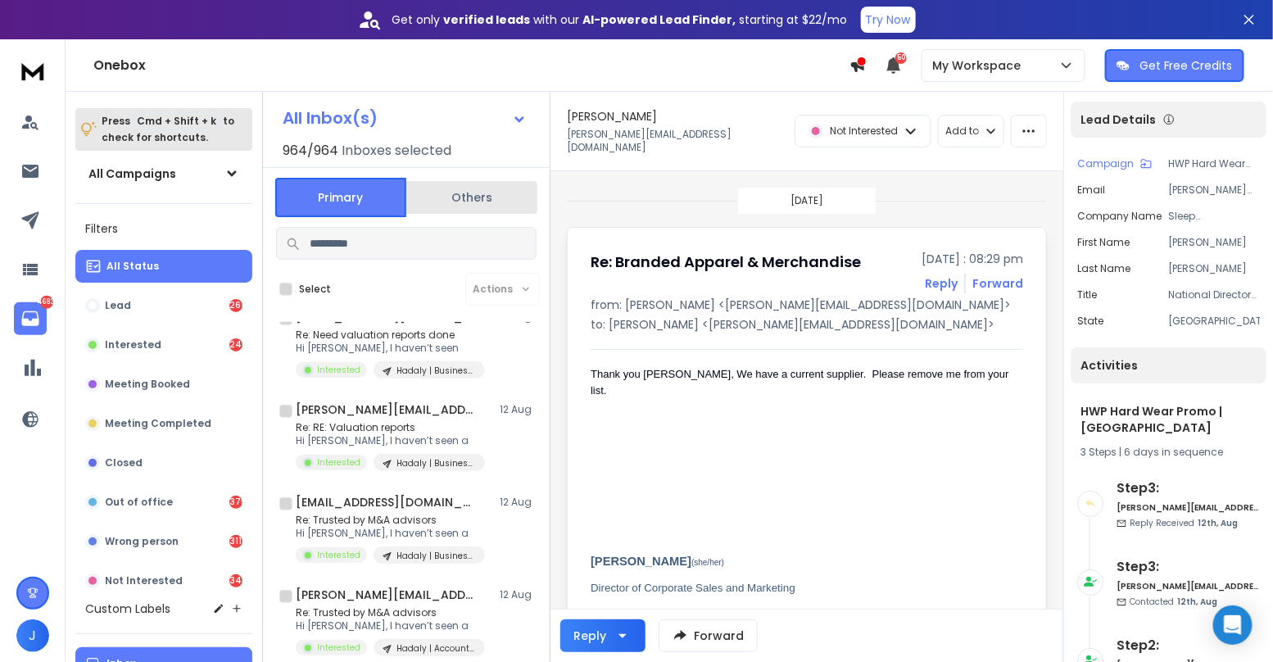
scroll to position [7198, 0]
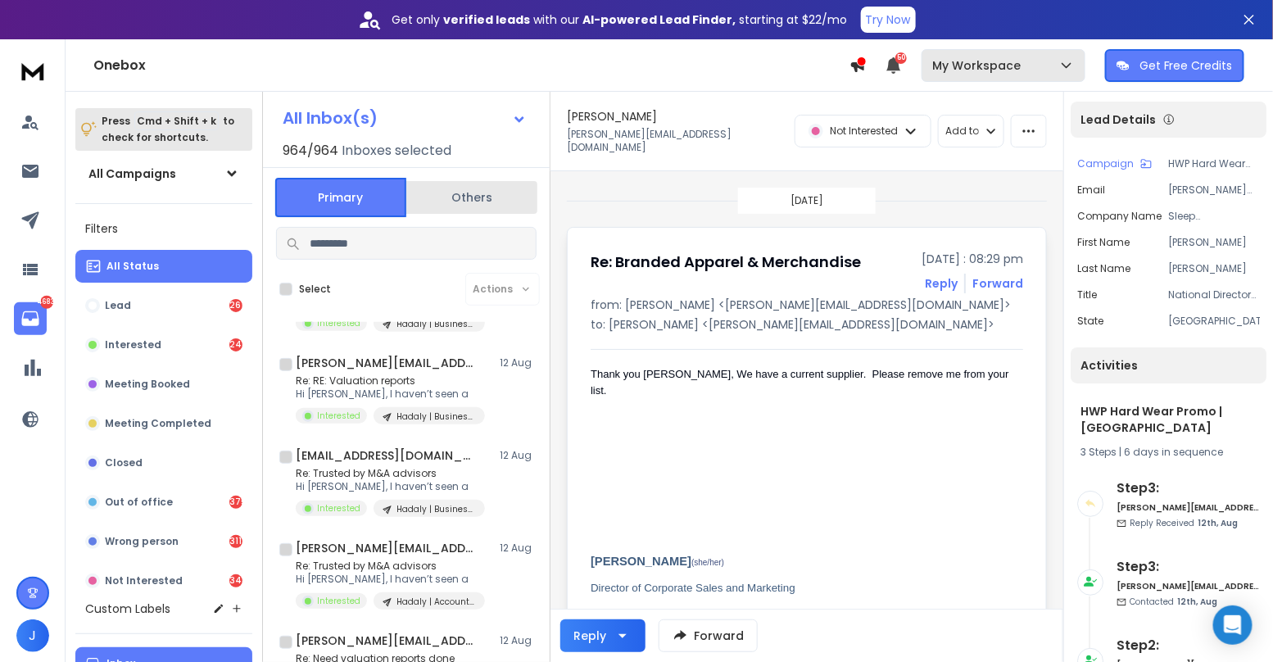
click at [1073, 61] on icon "button" at bounding box center [1066, 65] width 16 height 16
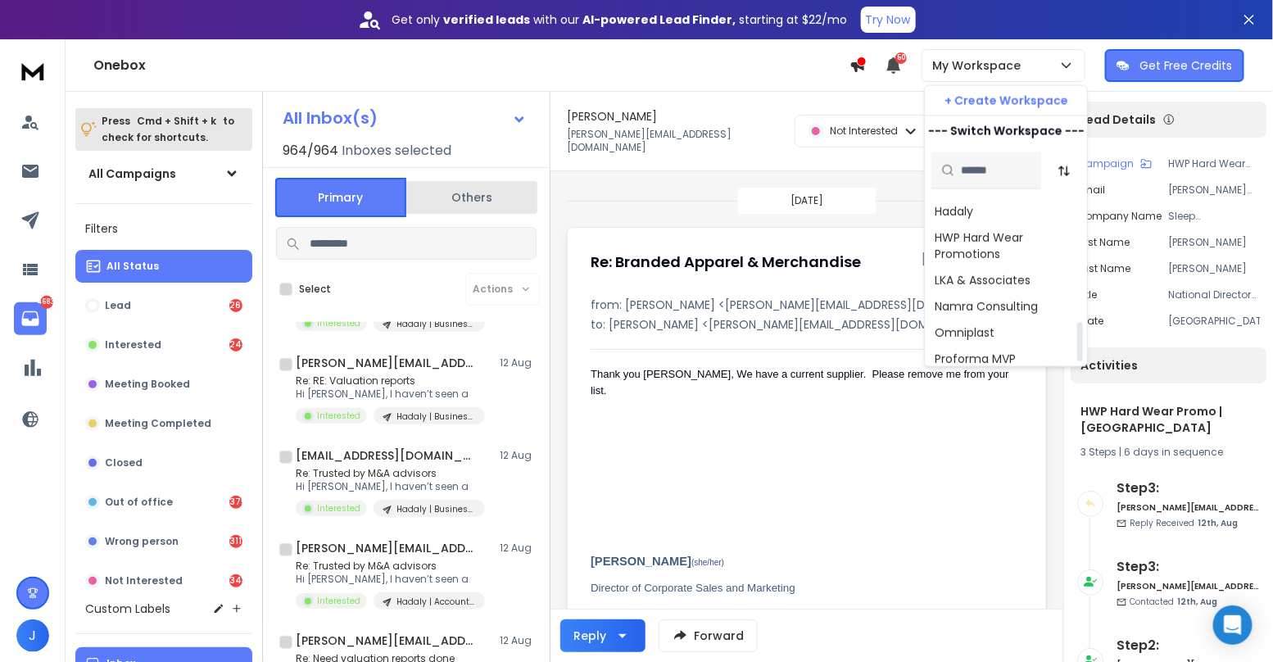
scroll to position [507, 0]
click at [1001, 306] on div "CGK Business" at bounding box center [972, 314] width 76 height 16
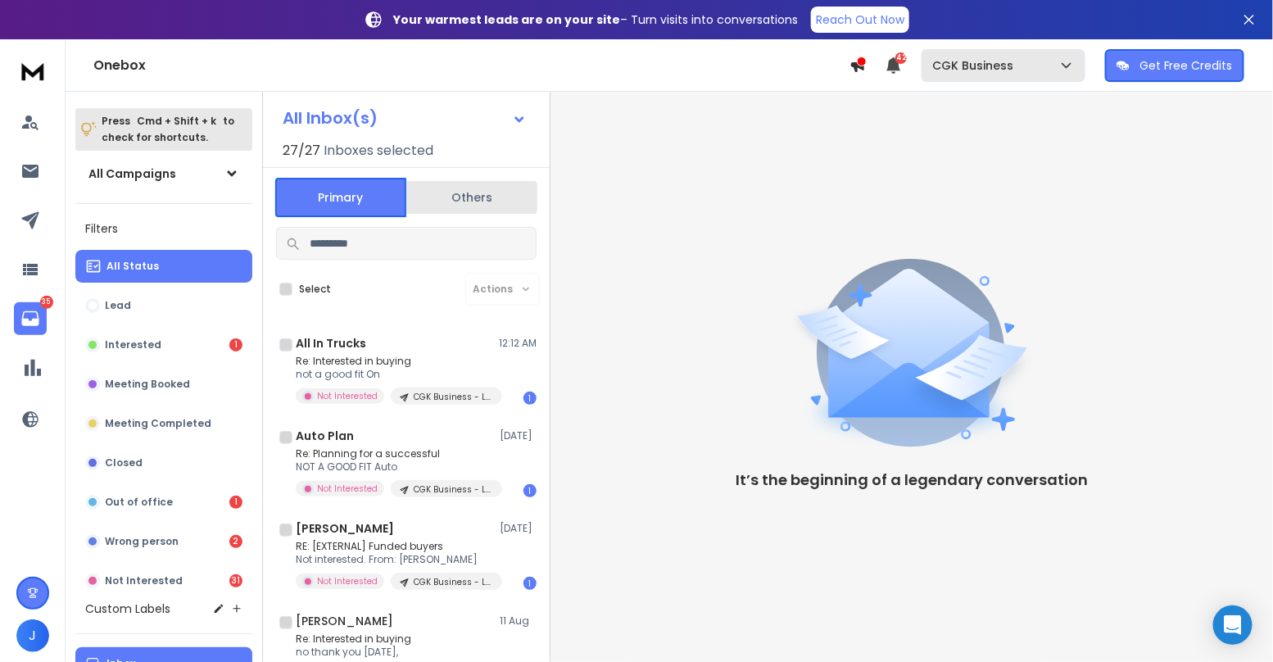
click at [1040, 59] on div "CGK Business" at bounding box center [1003, 65] width 142 height 16
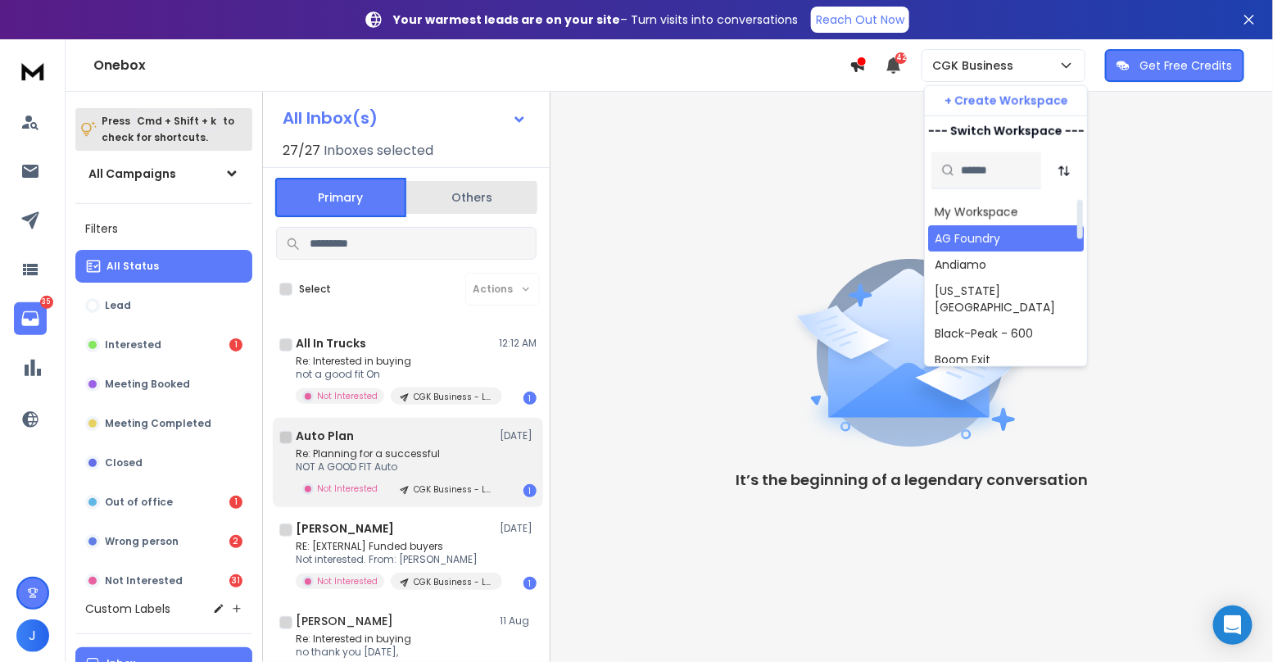
scroll to position [249, 0]
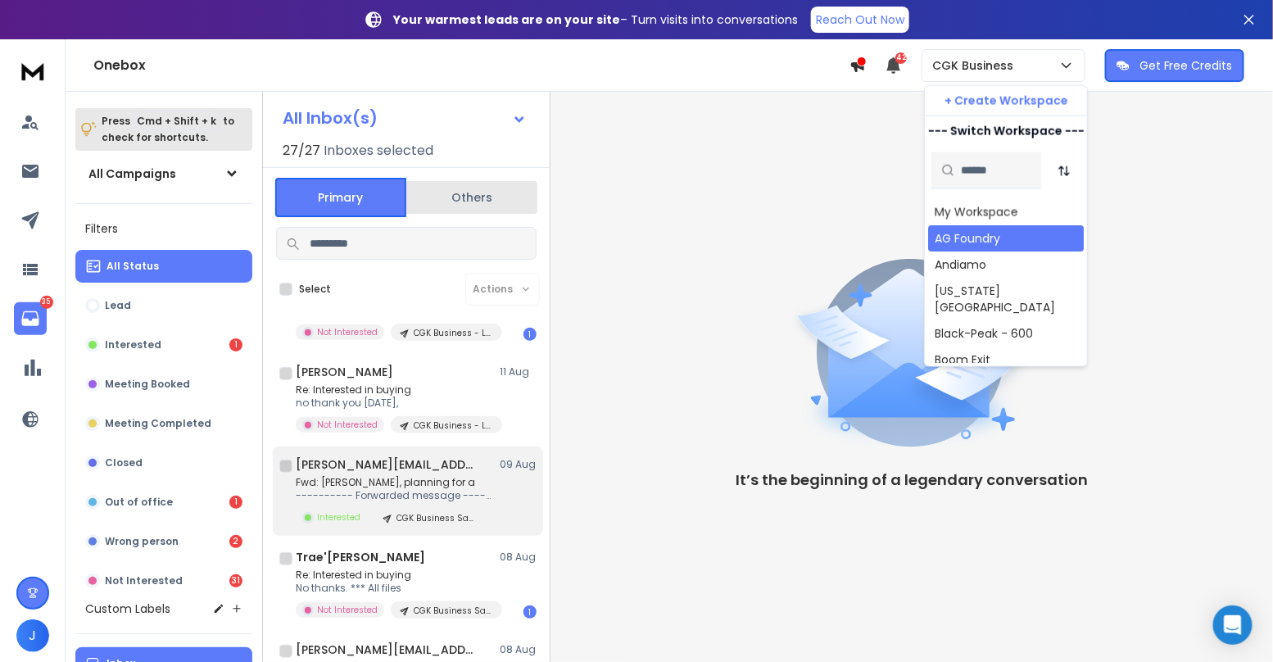
click at [392, 489] on p "---------- Forwarded message --------- From: Kurt" at bounding box center [394, 495] width 197 height 13
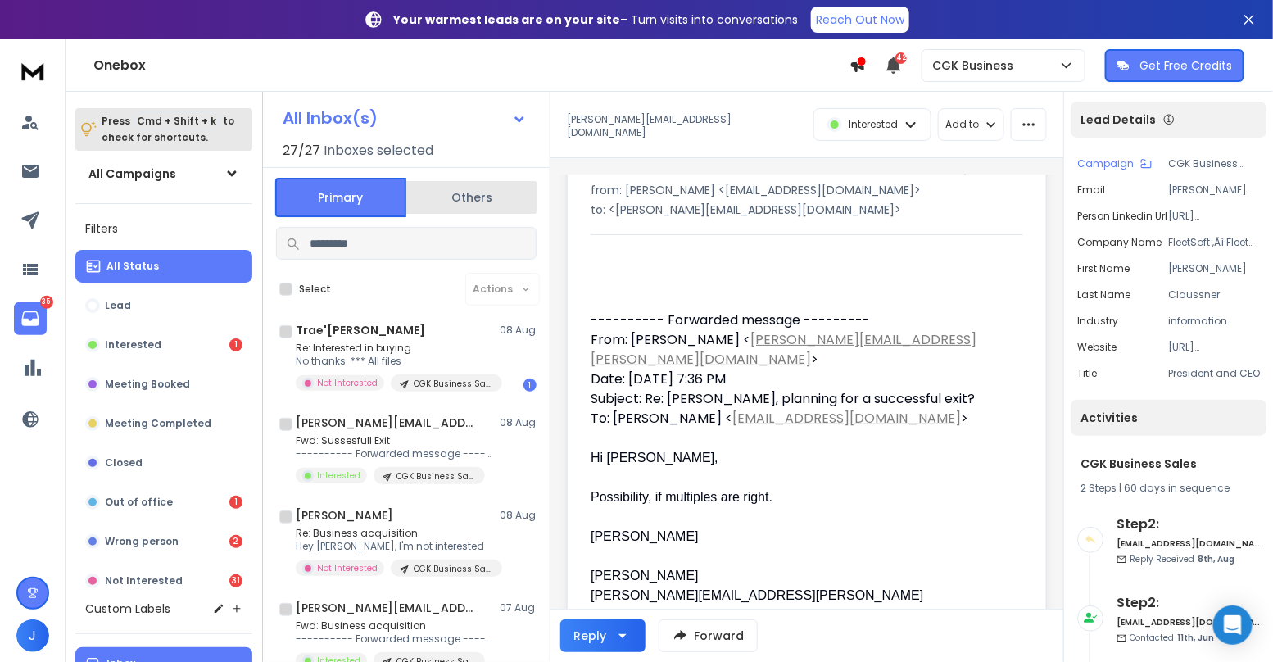
scroll to position [483, 0]
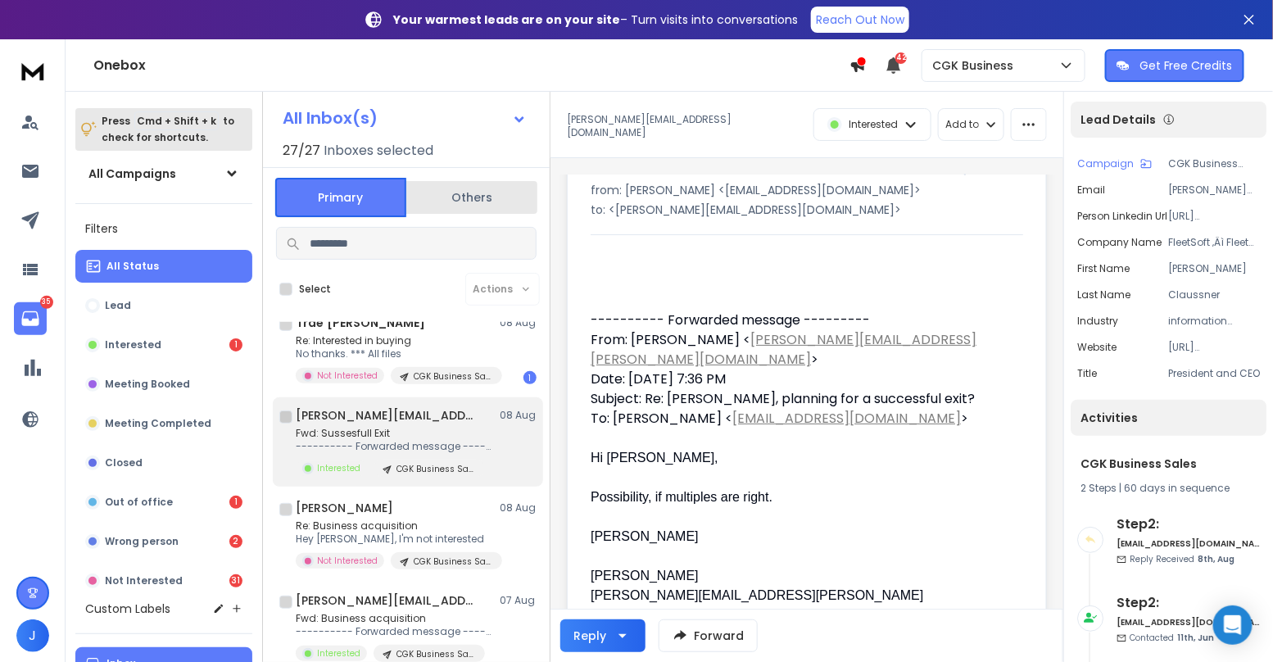
click at [429, 445] on p "---------- Forwarded message --------- From: Chirag" at bounding box center [394, 446] width 197 height 13
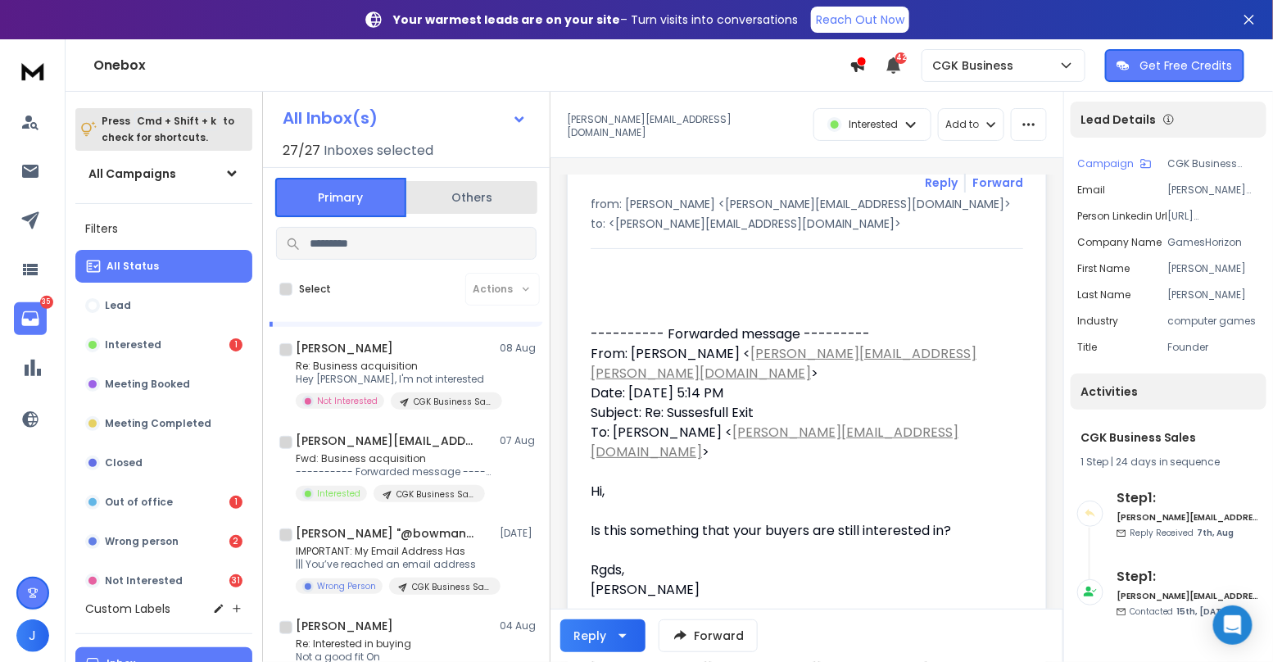
scroll to position [701, 0]
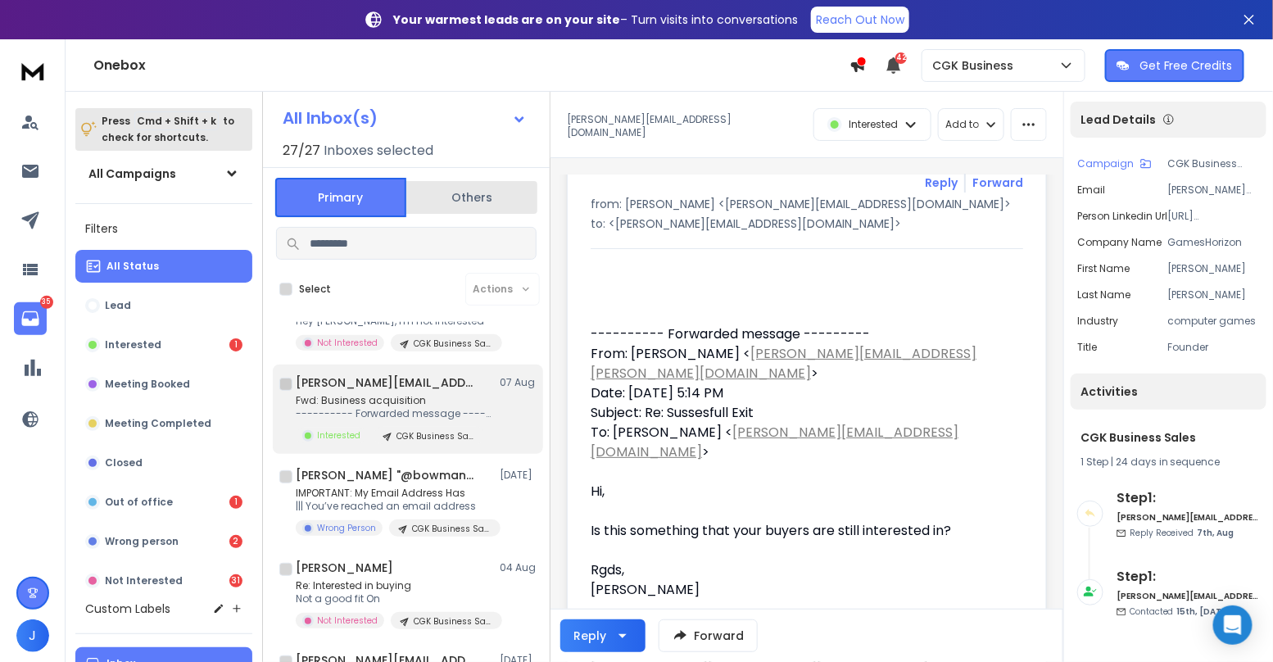
click at [449, 431] on p "CGK Business Sales" at bounding box center [435, 436] width 79 height 12
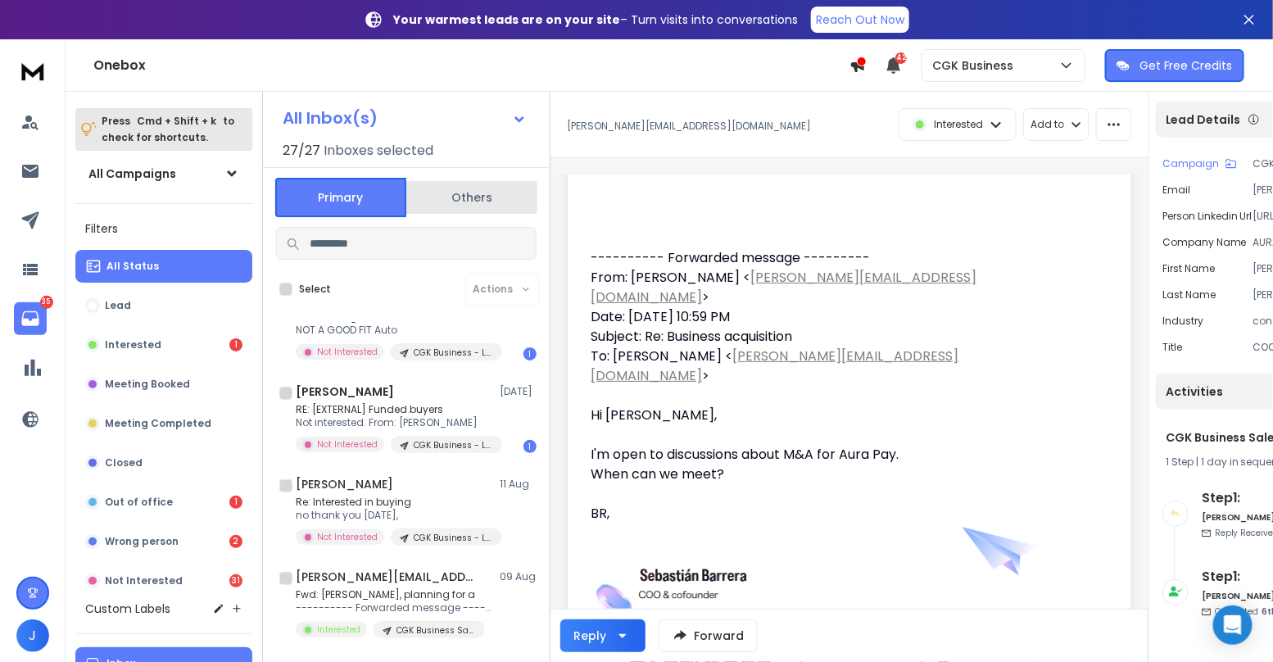
scroll to position [0, 0]
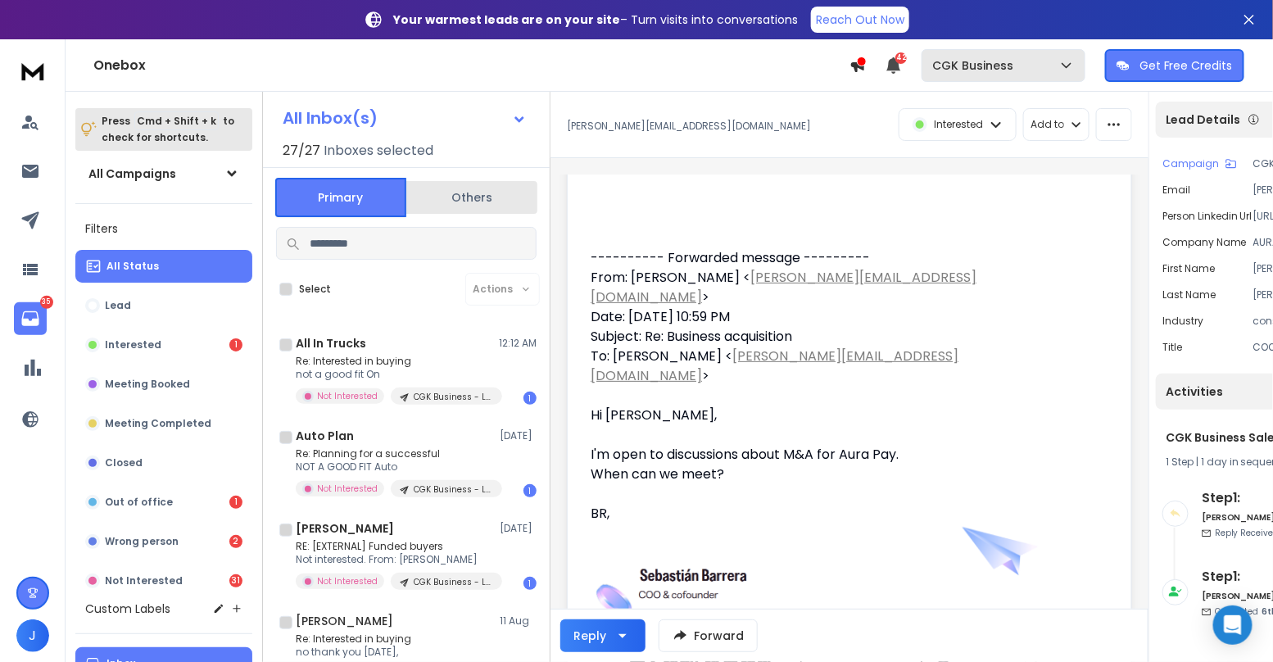
click at [1047, 71] on div "CGK Business" at bounding box center [1003, 65] width 142 height 16
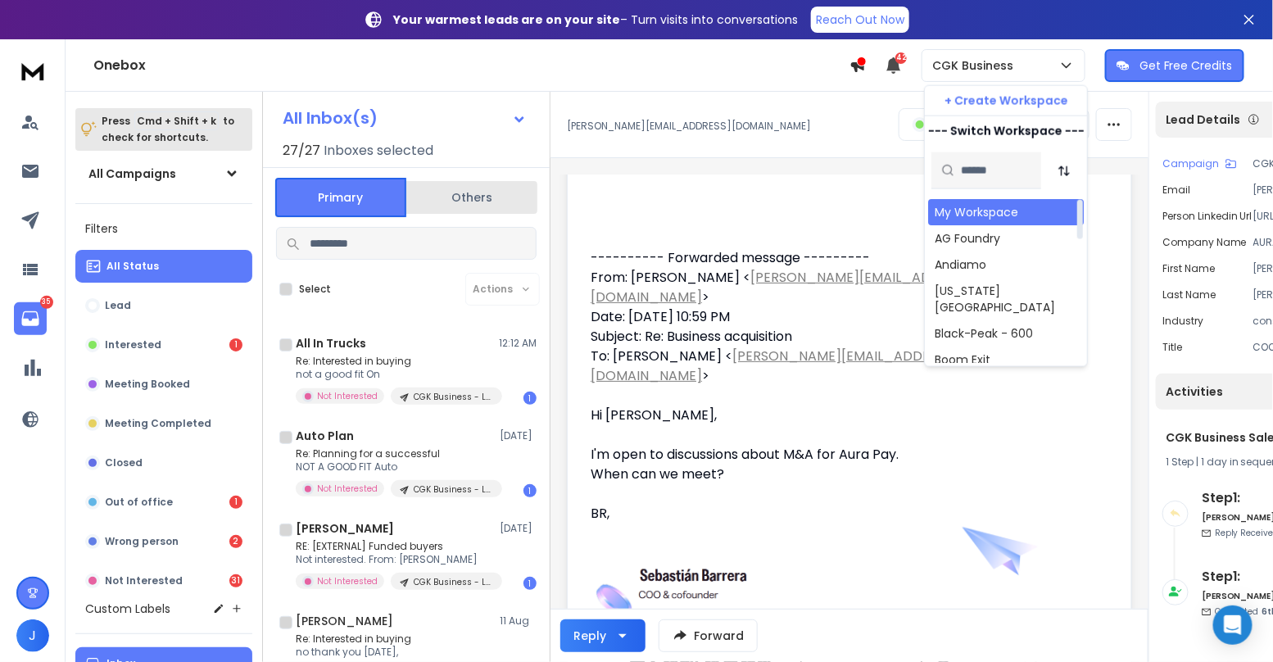
click at [979, 204] on div "My Workspace" at bounding box center [976, 212] width 84 height 16
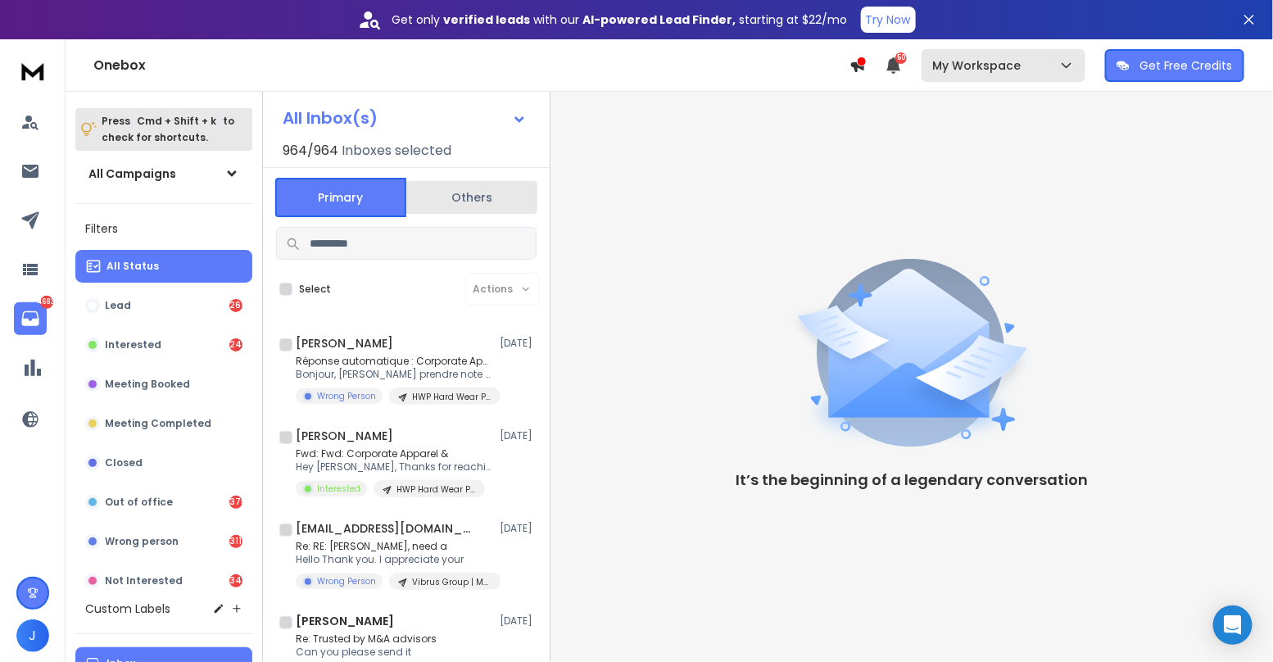
click at [1024, 71] on p "My Workspace" at bounding box center [979, 65] width 95 height 16
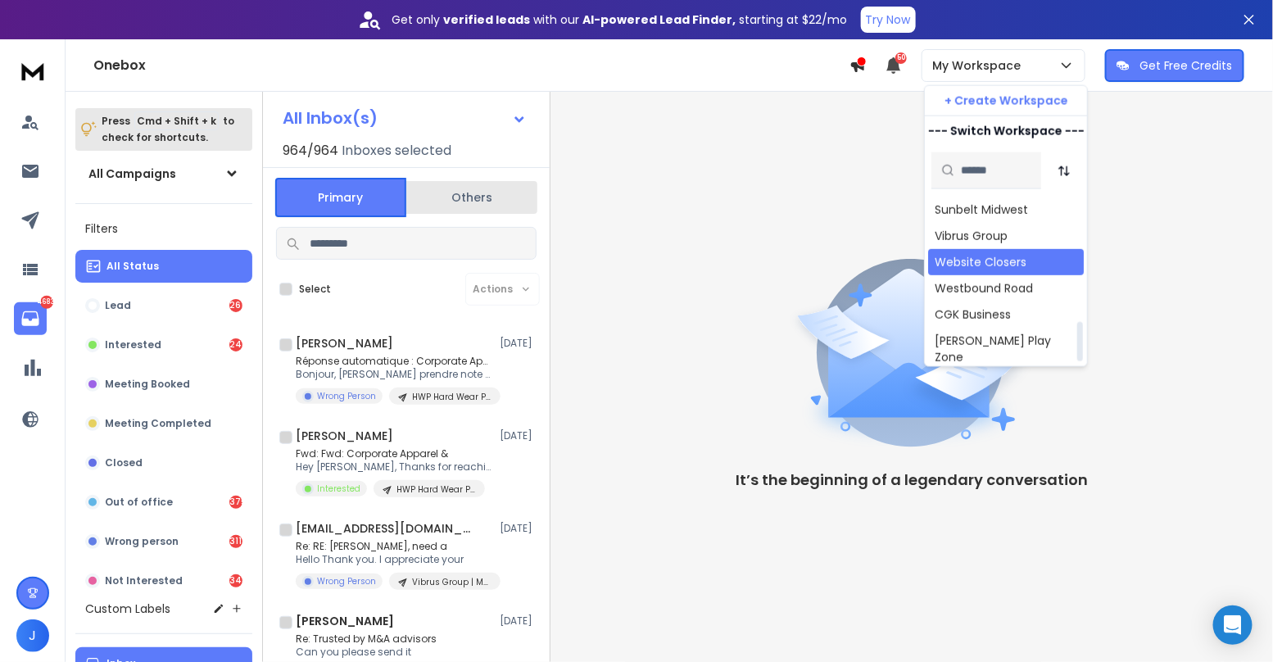
scroll to position [507, 0]
click at [1023, 280] on div "Westbound Road" at bounding box center [983, 288] width 98 height 16
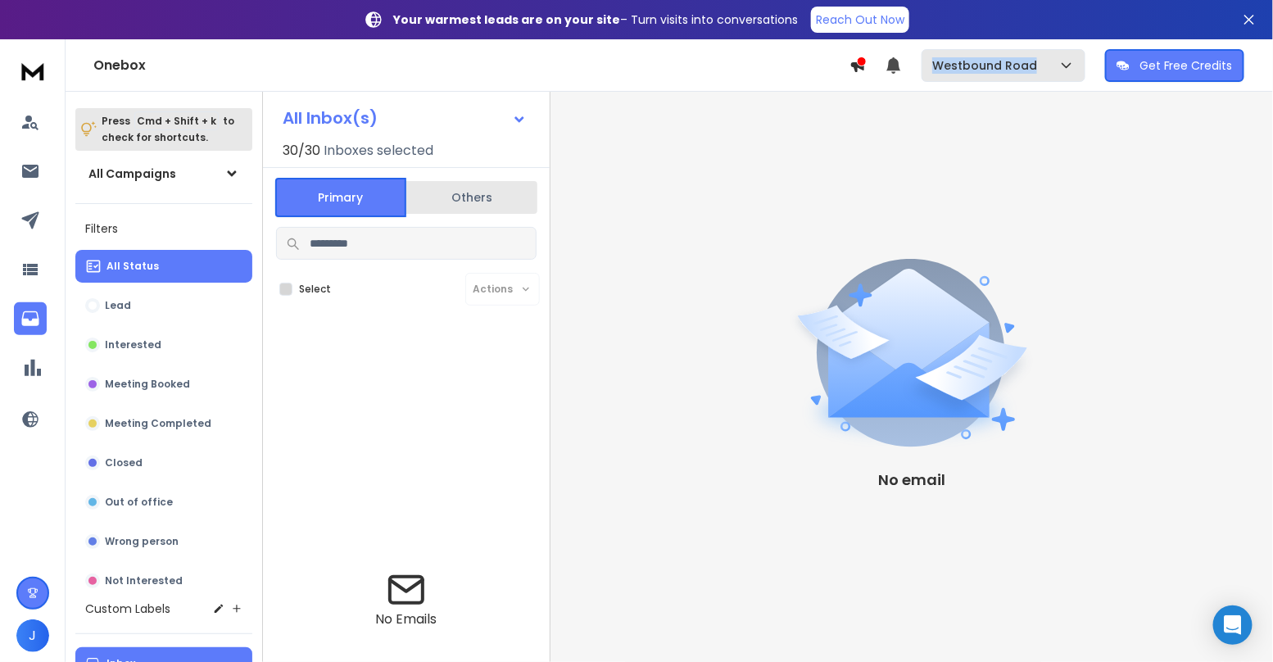
drag, startPoint x: 915, startPoint y: 67, endPoint x: 1033, endPoint y: 66, distance: 117.9
click at [1033, 66] on div "Westbound Road Get Free Credits" at bounding box center [1046, 65] width 395 height 33
copy p "Westbound Road"
click at [1071, 63] on icon "button" at bounding box center [1066, 65] width 16 height 16
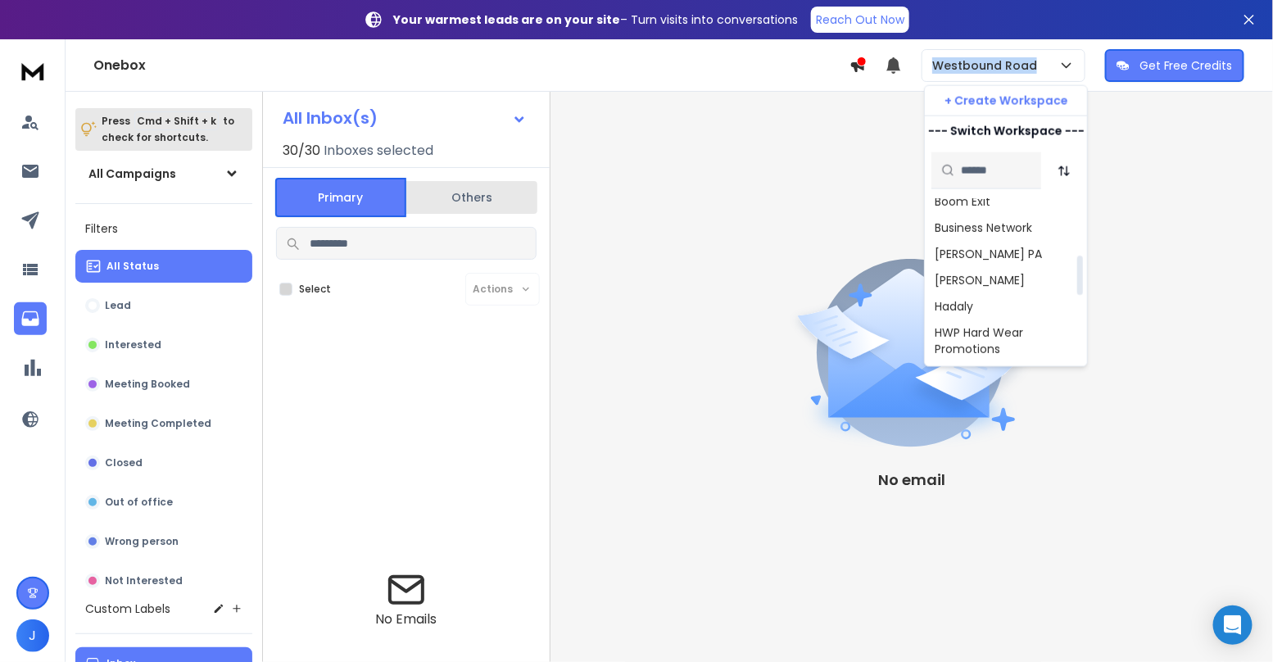
scroll to position [428, 0]
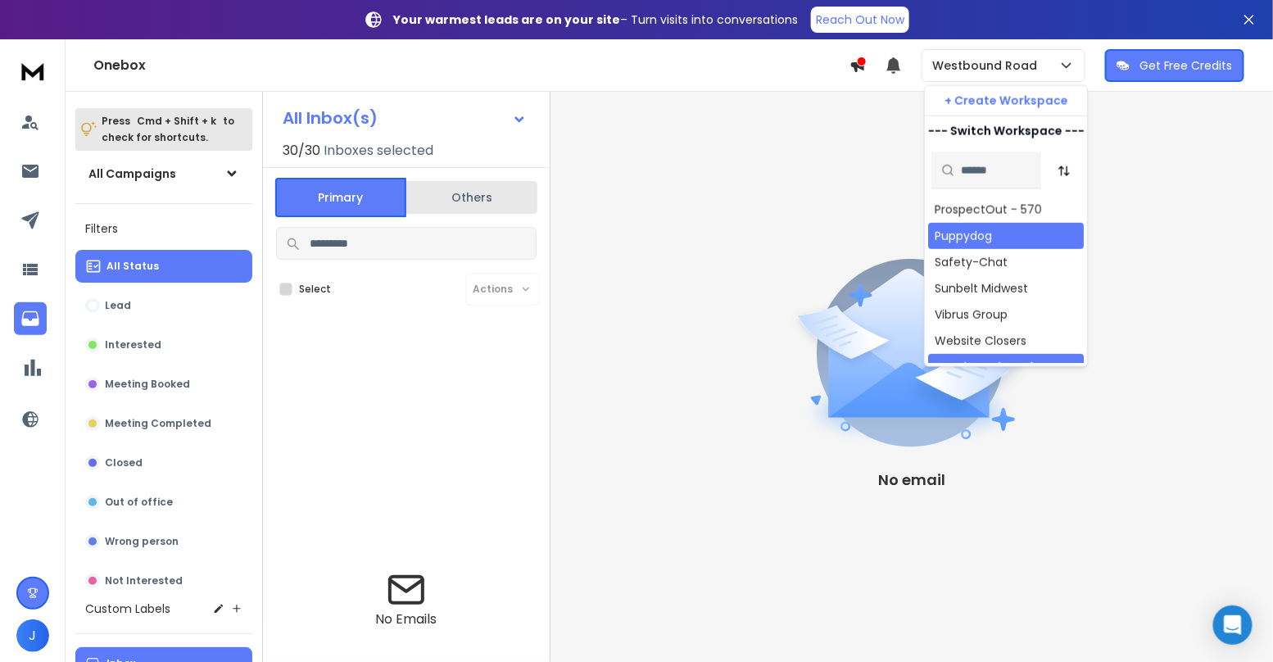
click at [695, 84] on div "Onebox Westbound Road Get Free Credits" at bounding box center [636, 65] width 1273 height 52
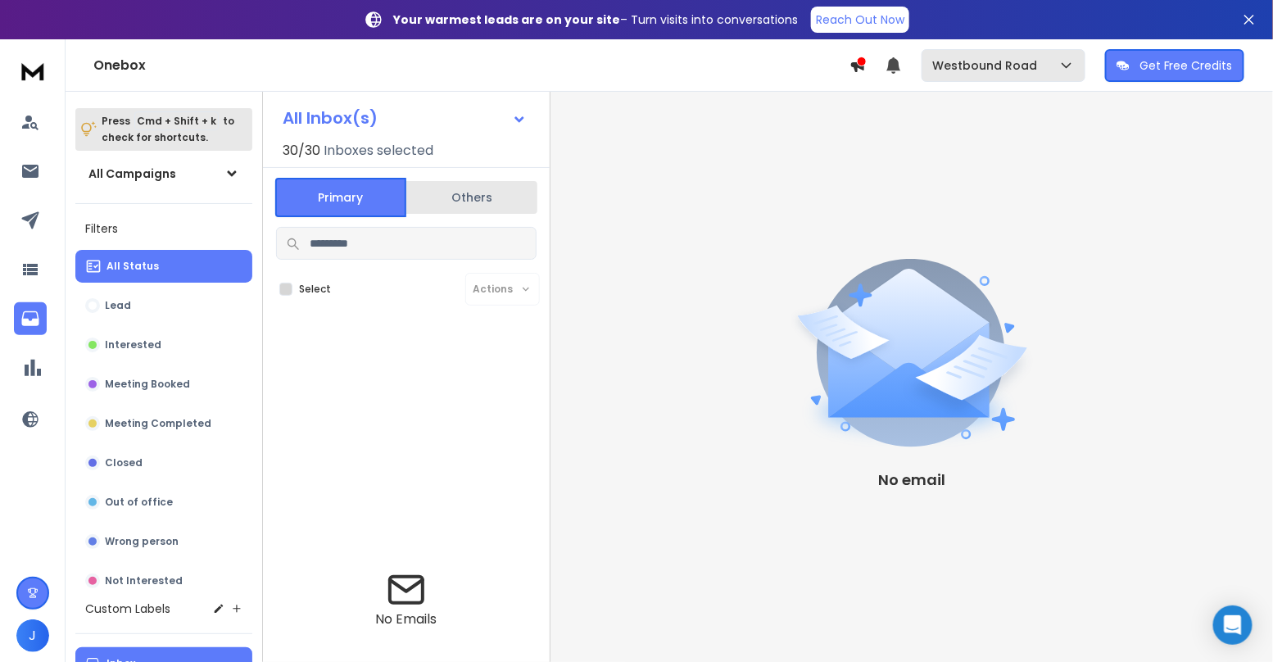
click at [975, 72] on p "Westbound Road" at bounding box center [987, 65] width 111 height 16
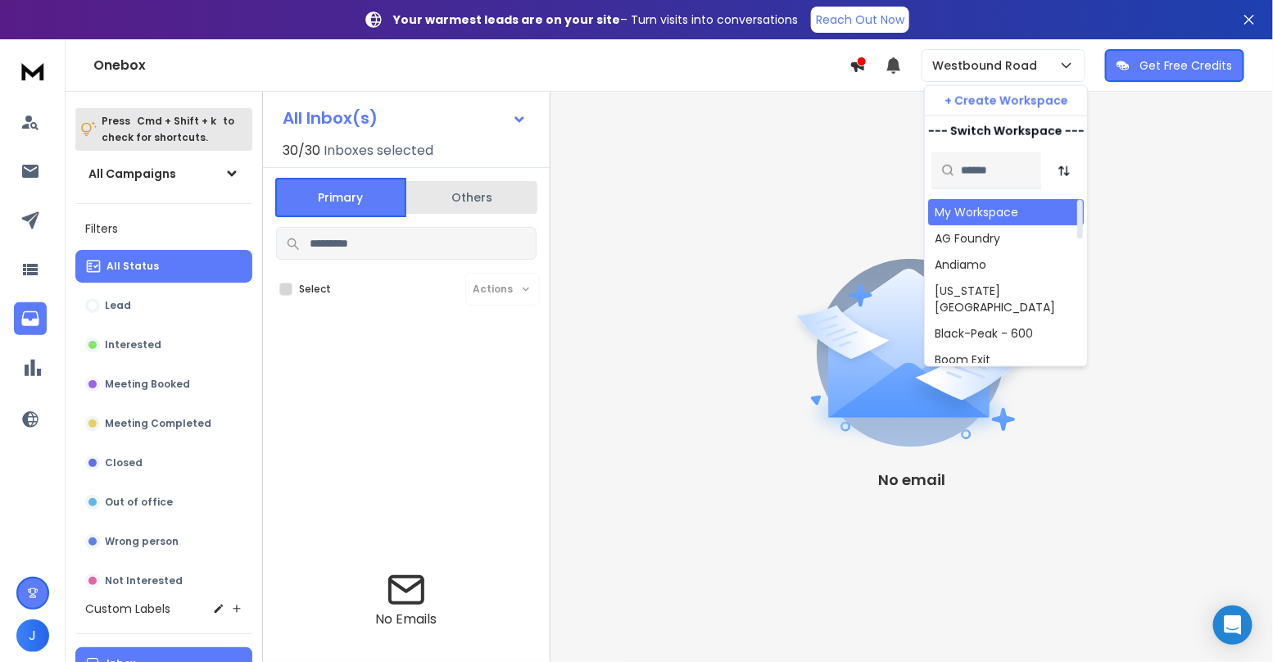
click at [975, 207] on div "My Workspace" at bounding box center [976, 212] width 84 height 16
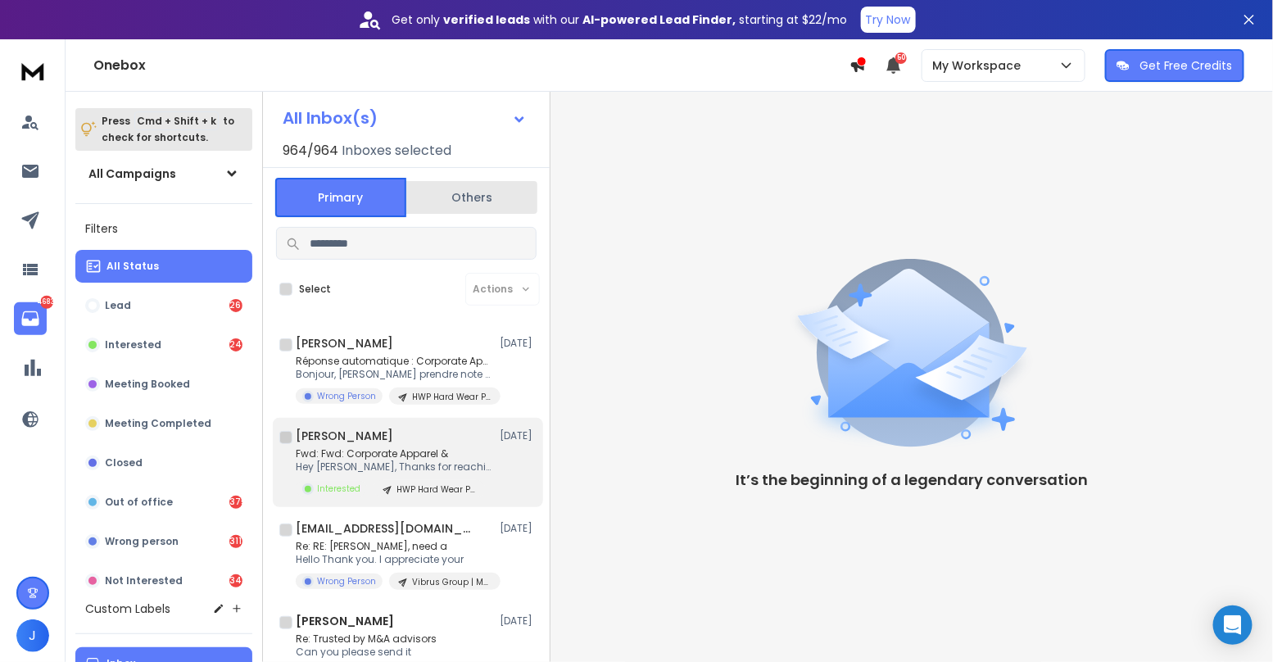
click at [418, 436] on div "[PERSON_NAME] [DATE]" at bounding box center [416, 435] width 241 height 16
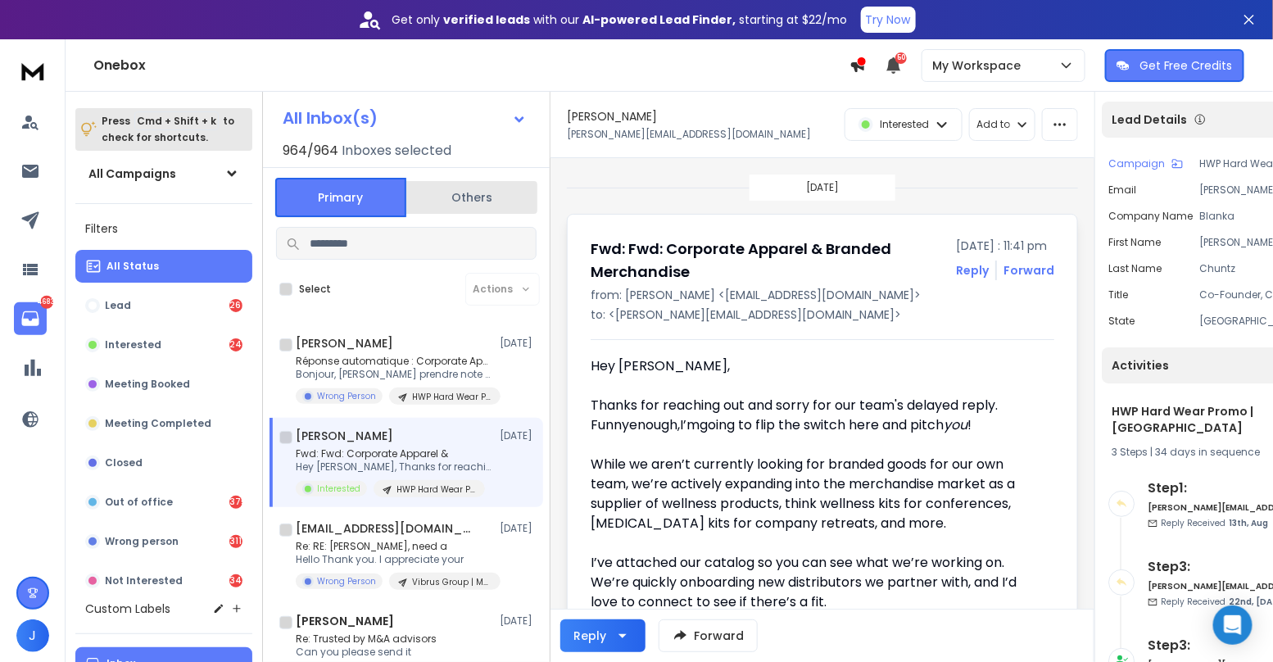
scroll to position [108, 0]
